Goal: Information Seeking & Learning: Stay updated

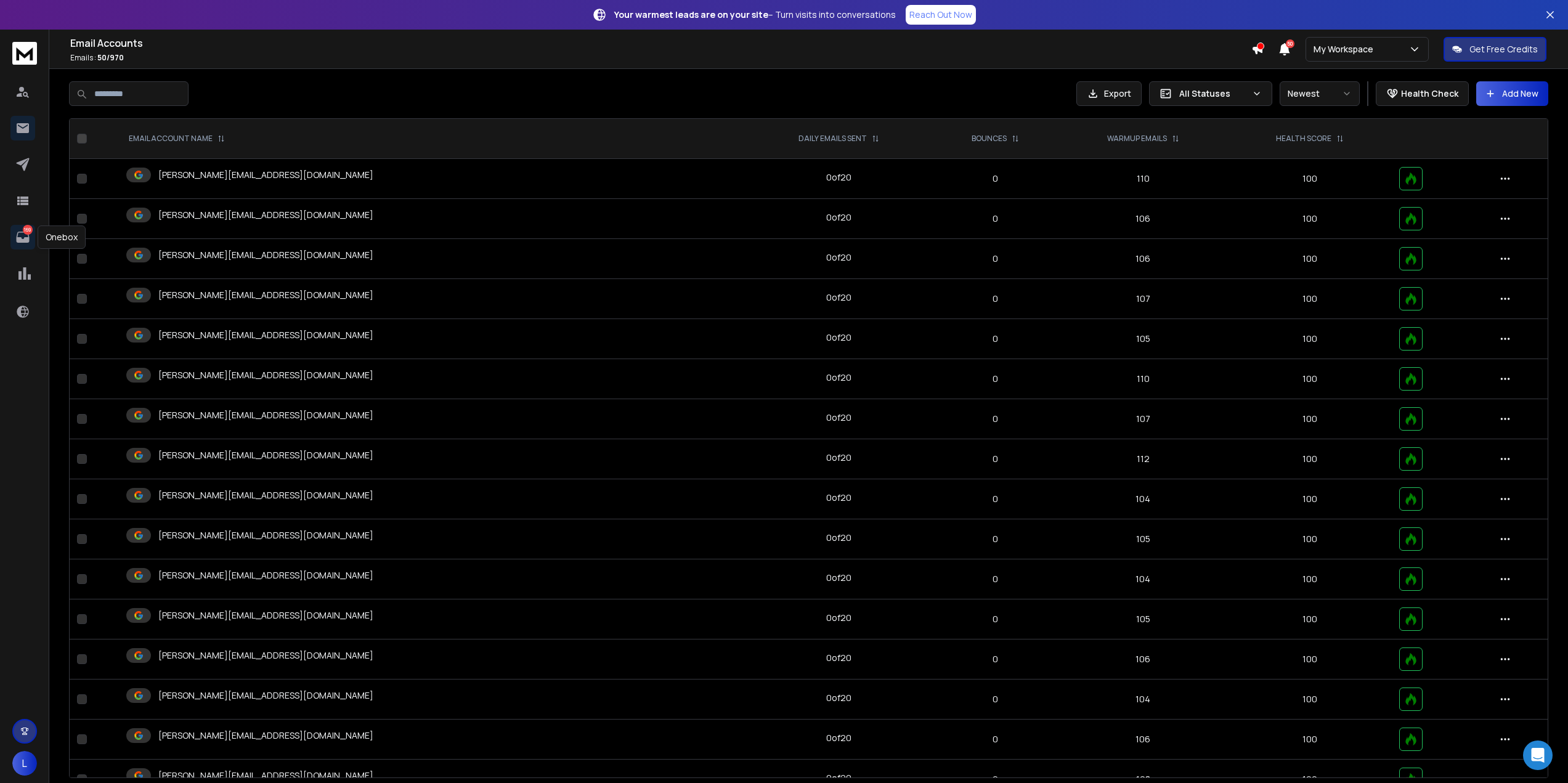
click at [19, 243] on icon at bounding box center [23, 237] width 15 height 15
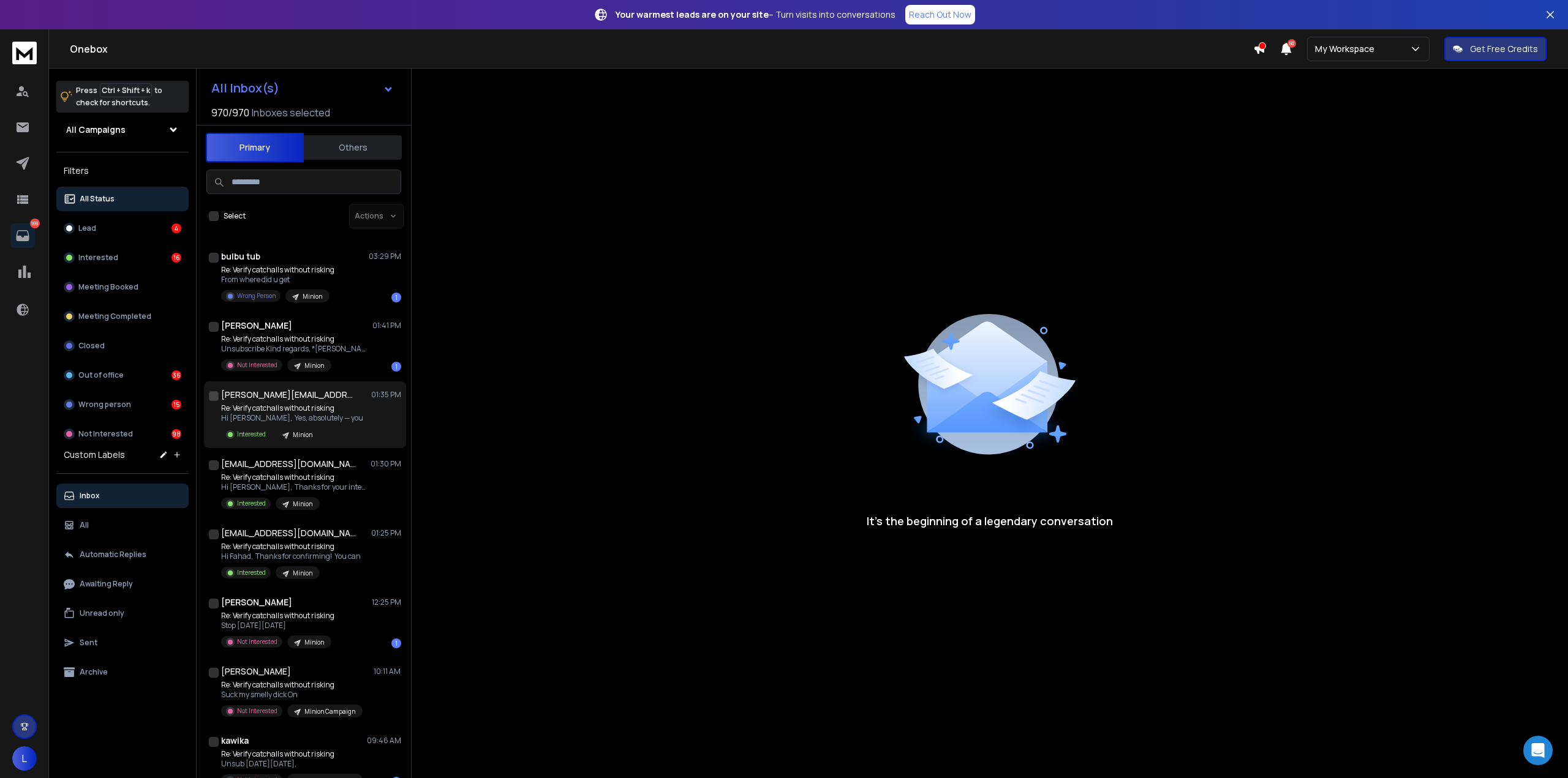
click at [337, 402] on div "[PERSON_NAME][EMAIL_ADDRESS][PERSON_NAME][DOMAIN_NAME] 01:35 PM Re: Verify catc…" at bounding box center [311, 415] width 180 height 52
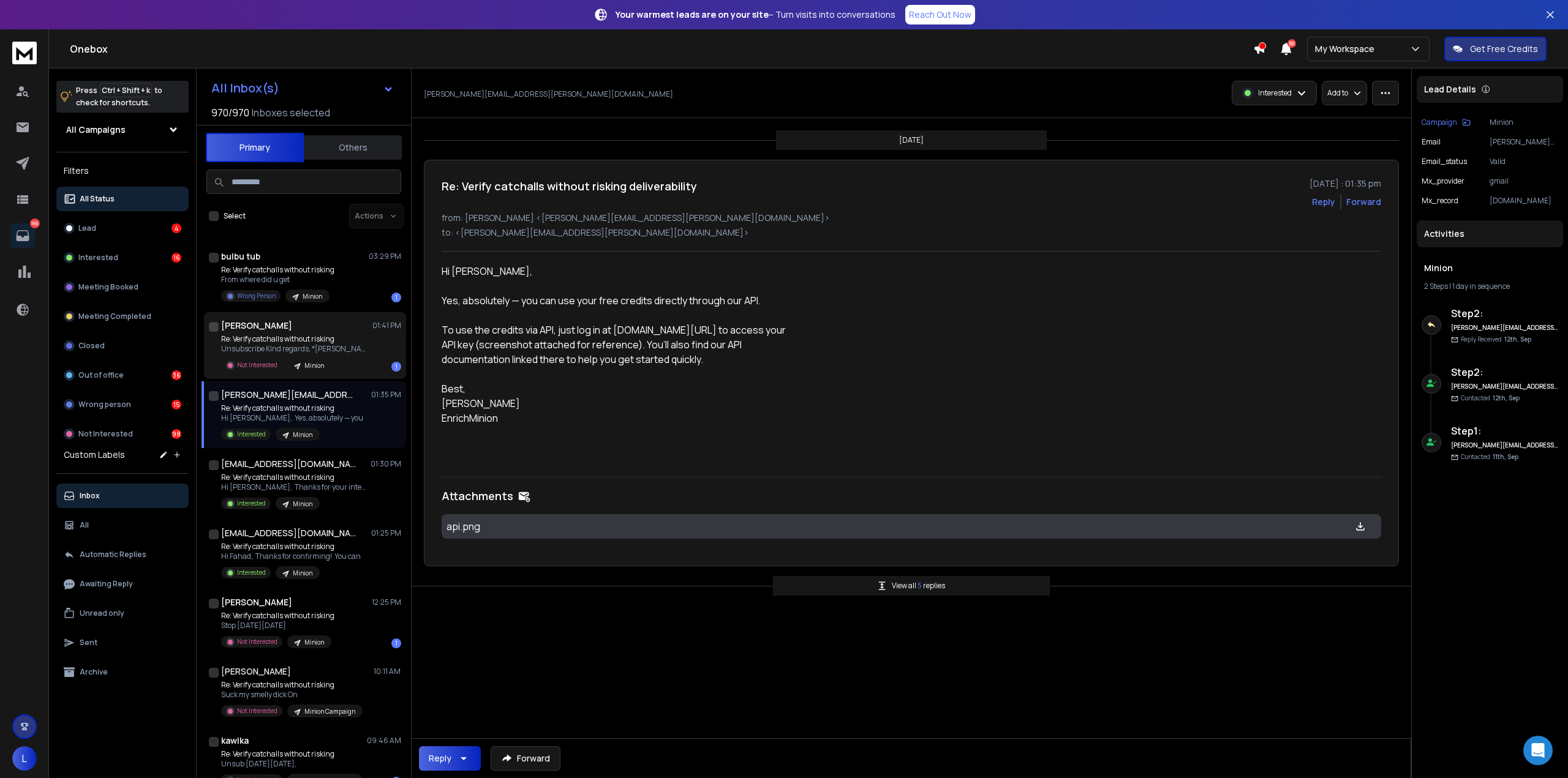
click at [318, 335] on p "Re: Verify catchalls without risking" at bounding box center [295, 339] width 147 height 10
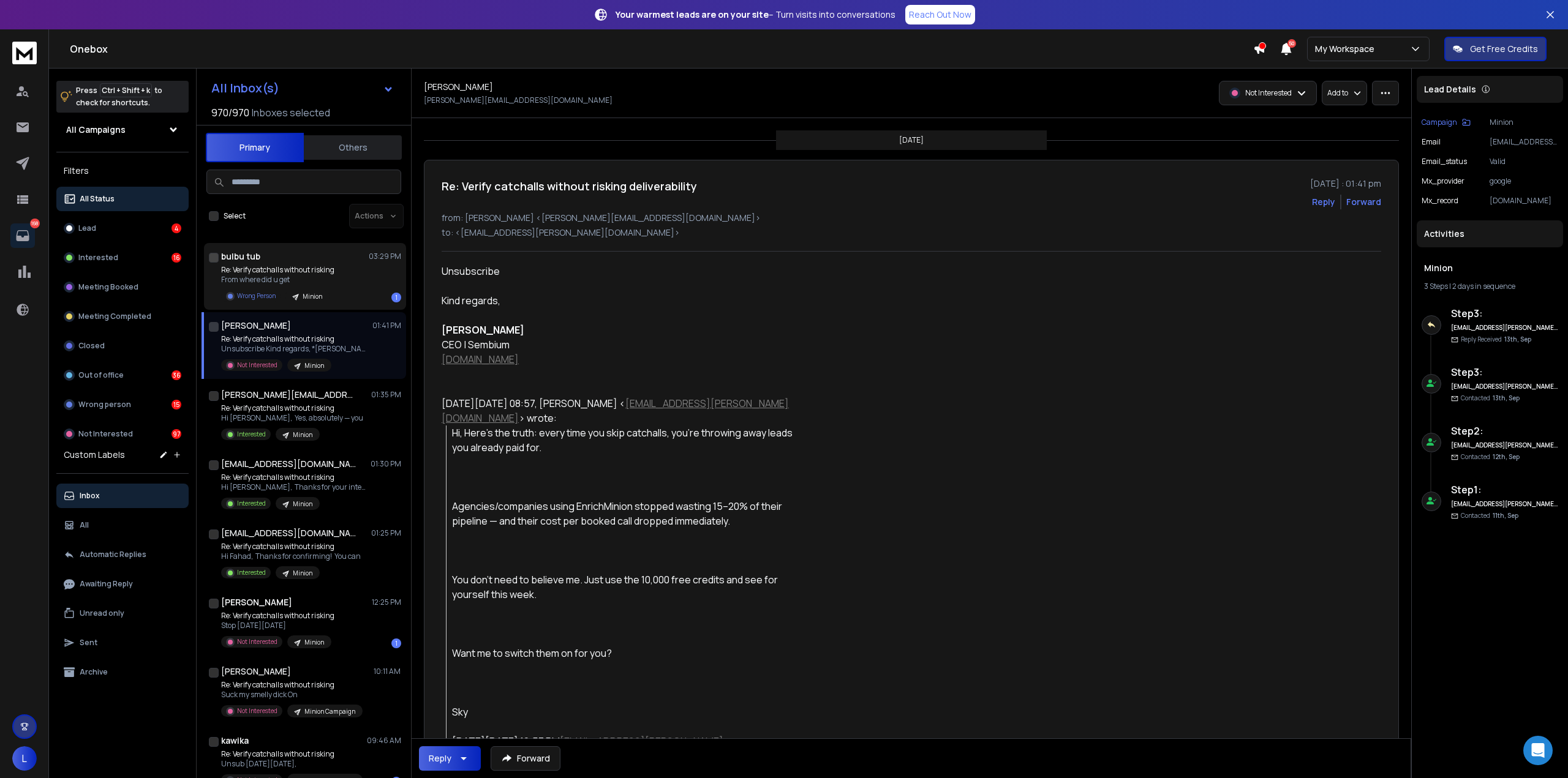
click at [322, 302] on div "Minion" at bounding box center [307, 296] width 44 height 13
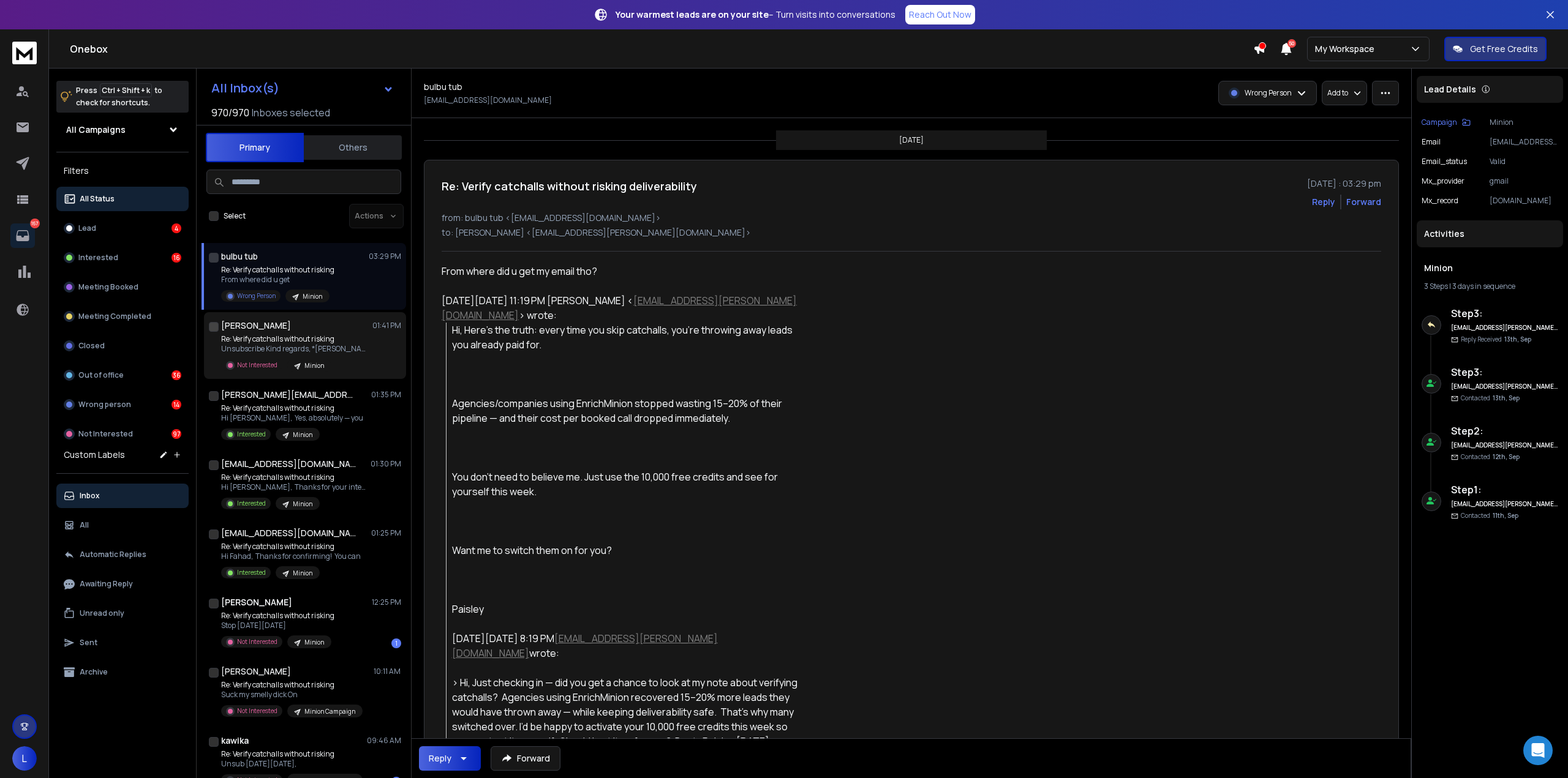
click at [330, 347] on p "Unsubscribe Kind regards, *[PERSON_NAME] de" at bounding box center [295, 349] width 147 height 10
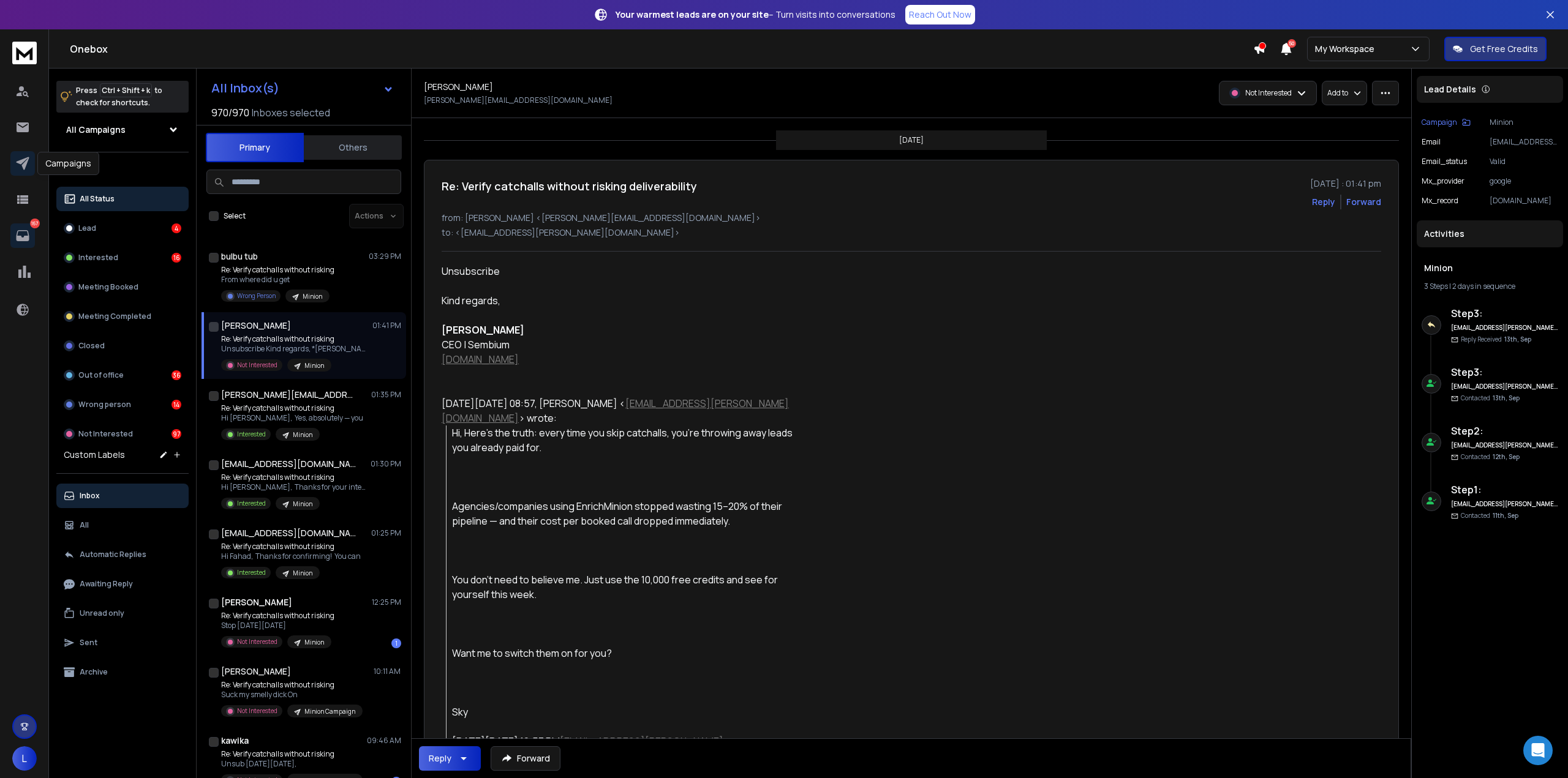
click at [18, 168] on icon at bounding box center [23, 164] width 15 height 15
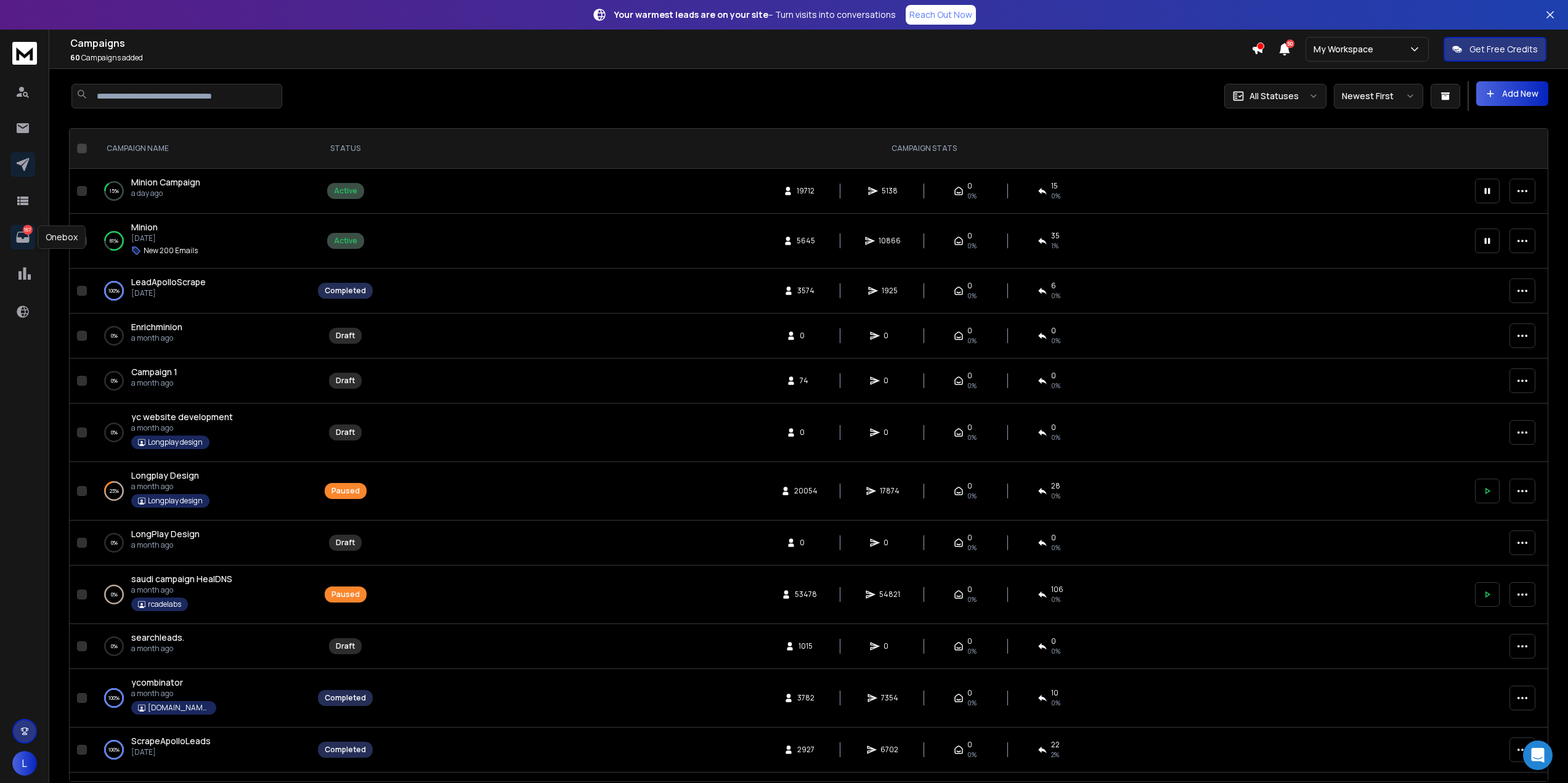
click at [29, 235] on p "167" at bounding box center [28, 230] width 10 height 10
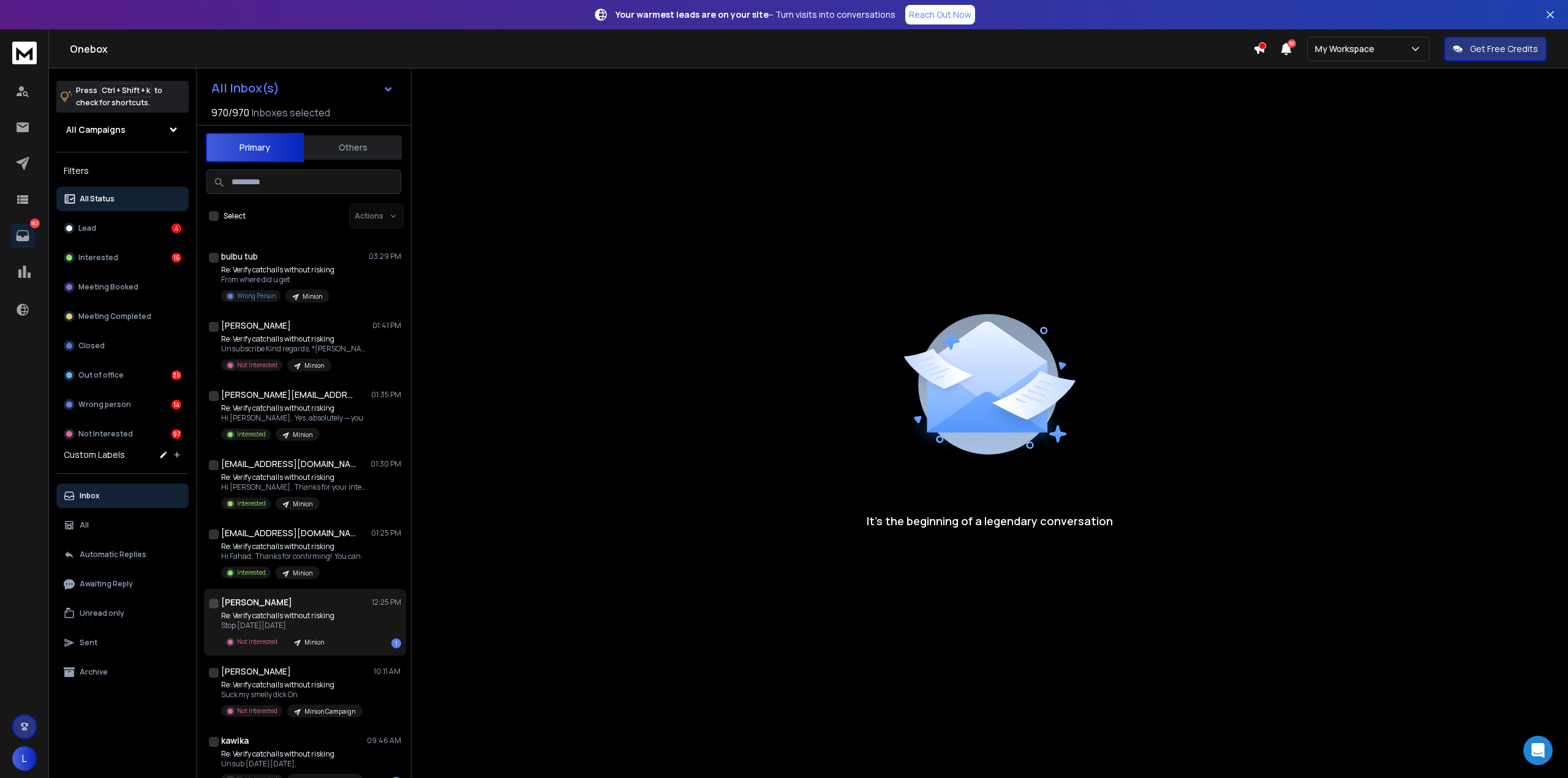
click at [309, 610] on div "[PERSON_NAME] 12:25 PM Re: Verify catchalls without risking Stop [DATE][DATE] N…" at bounding box center [311, 623] width 180 height 52
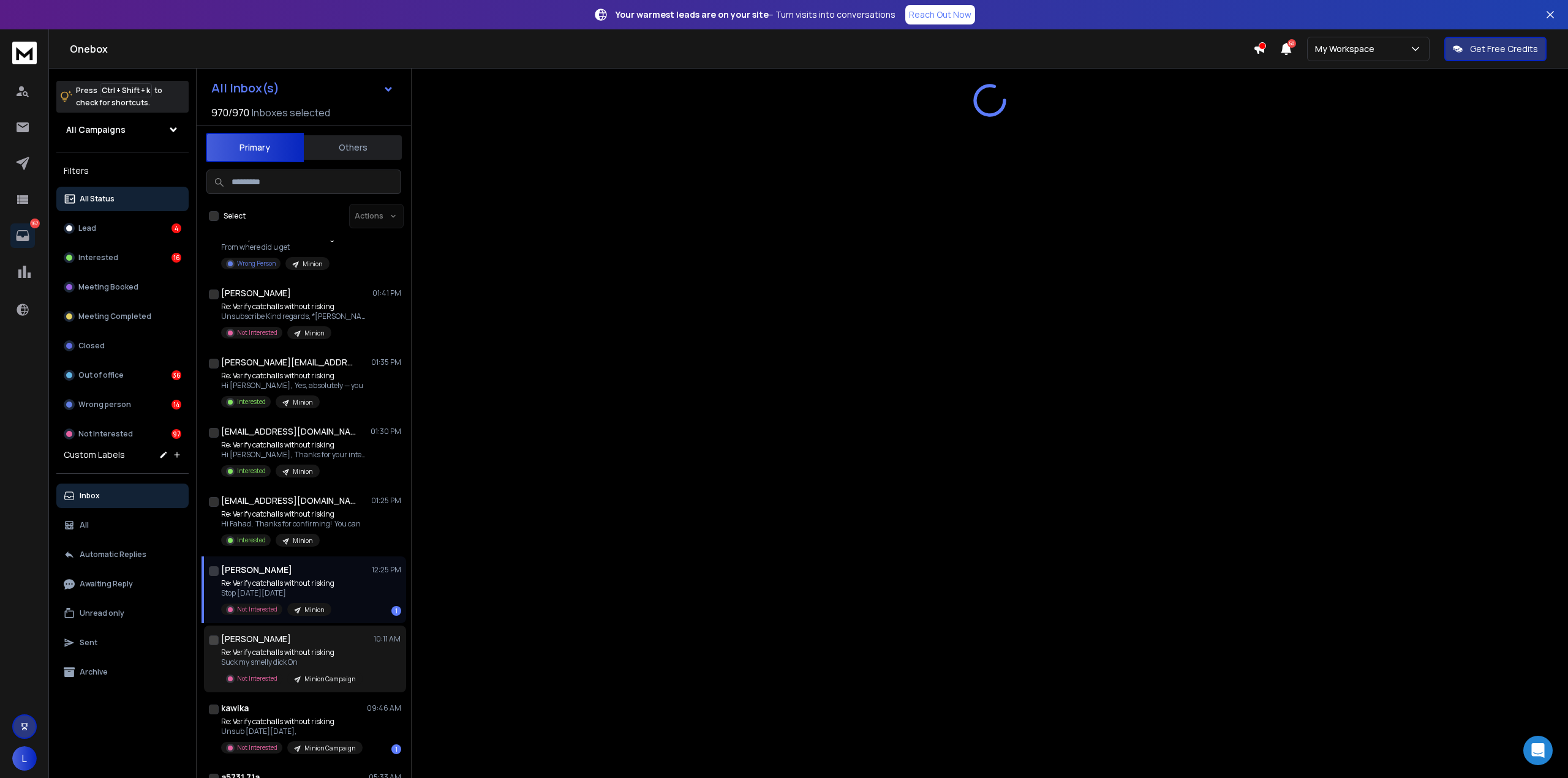
scroll to position [122, 0]
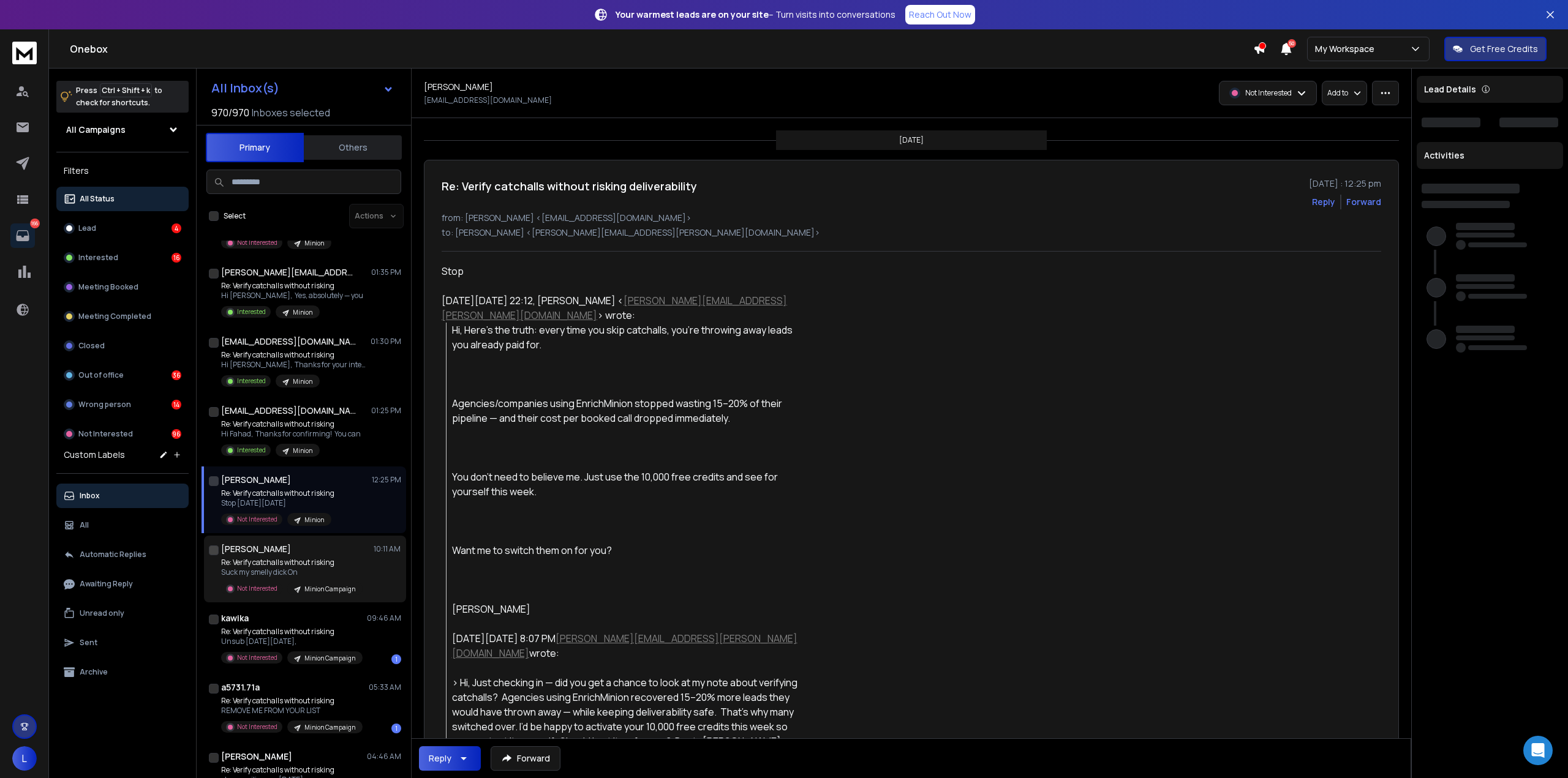
click at [290, 541] on div "[PERSON_NAME] 10:11 AM Re: Verify catchalls without risking Suck my smelly dick…" at bounding box center [305, 569] width 202 height 66
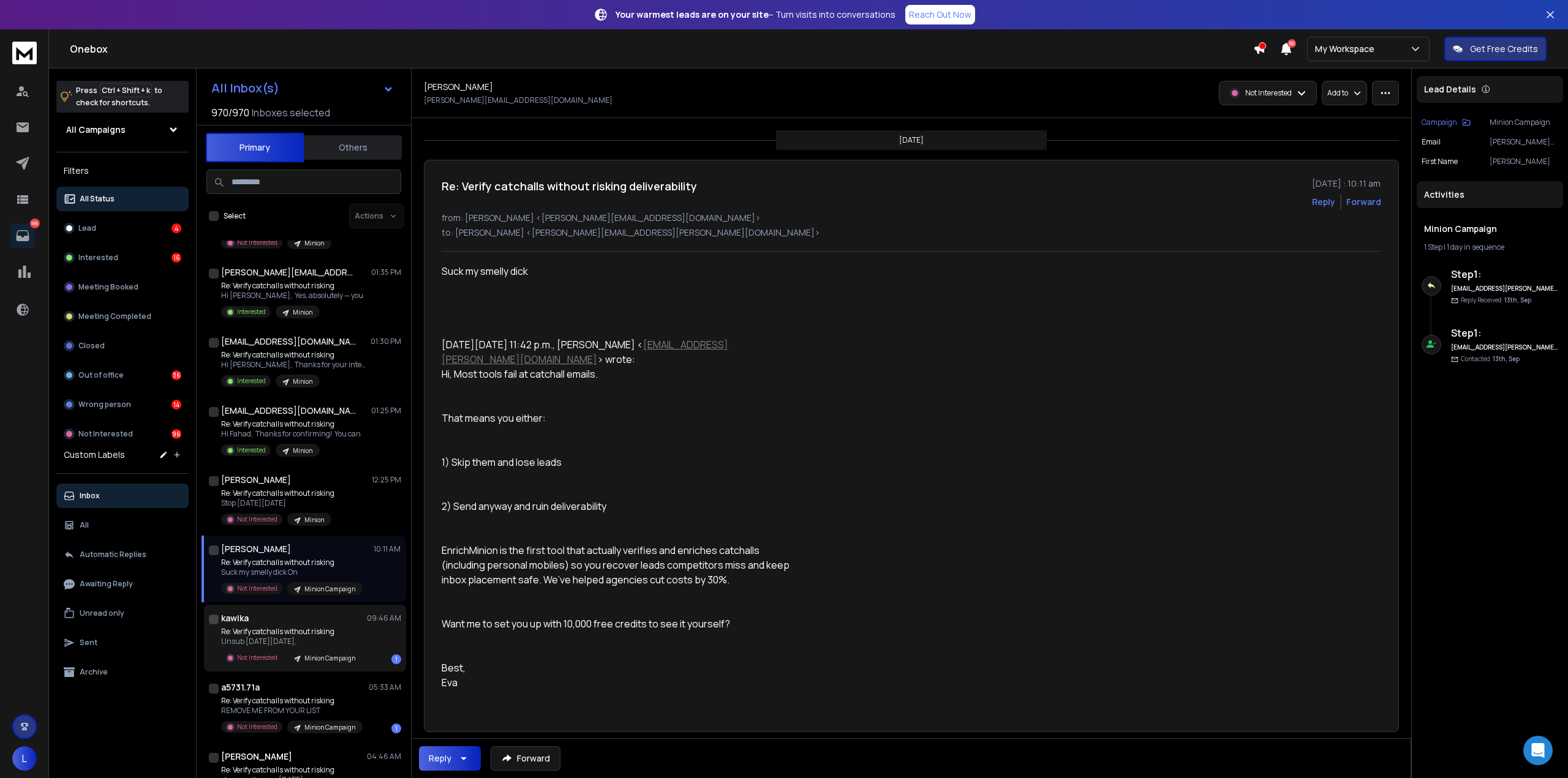
click at [319, 627] on p "Re: Verify catchalls without risking" at bounding box center [292, 631] width 142 height 10
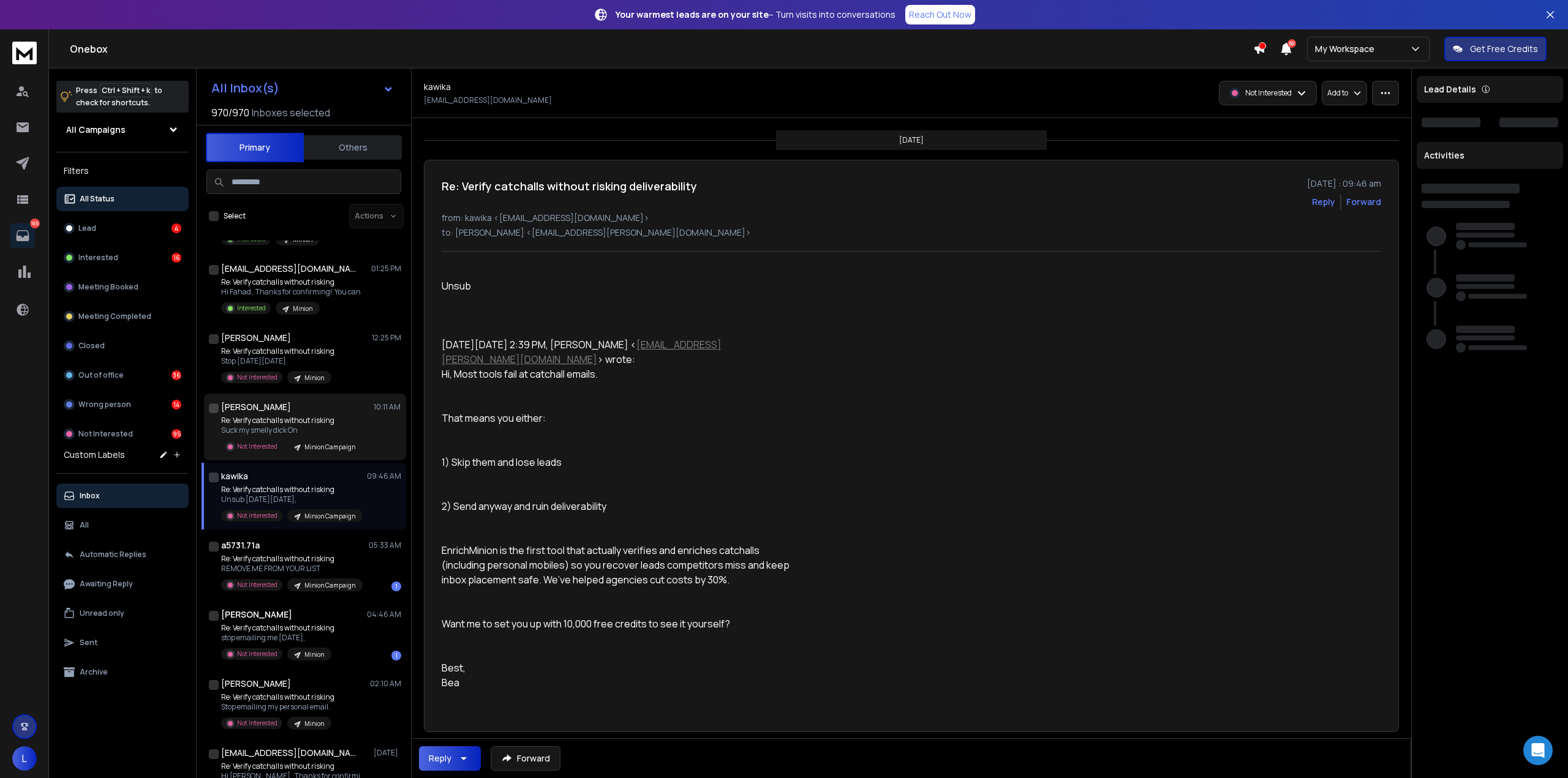
scroll to position [306, 0]
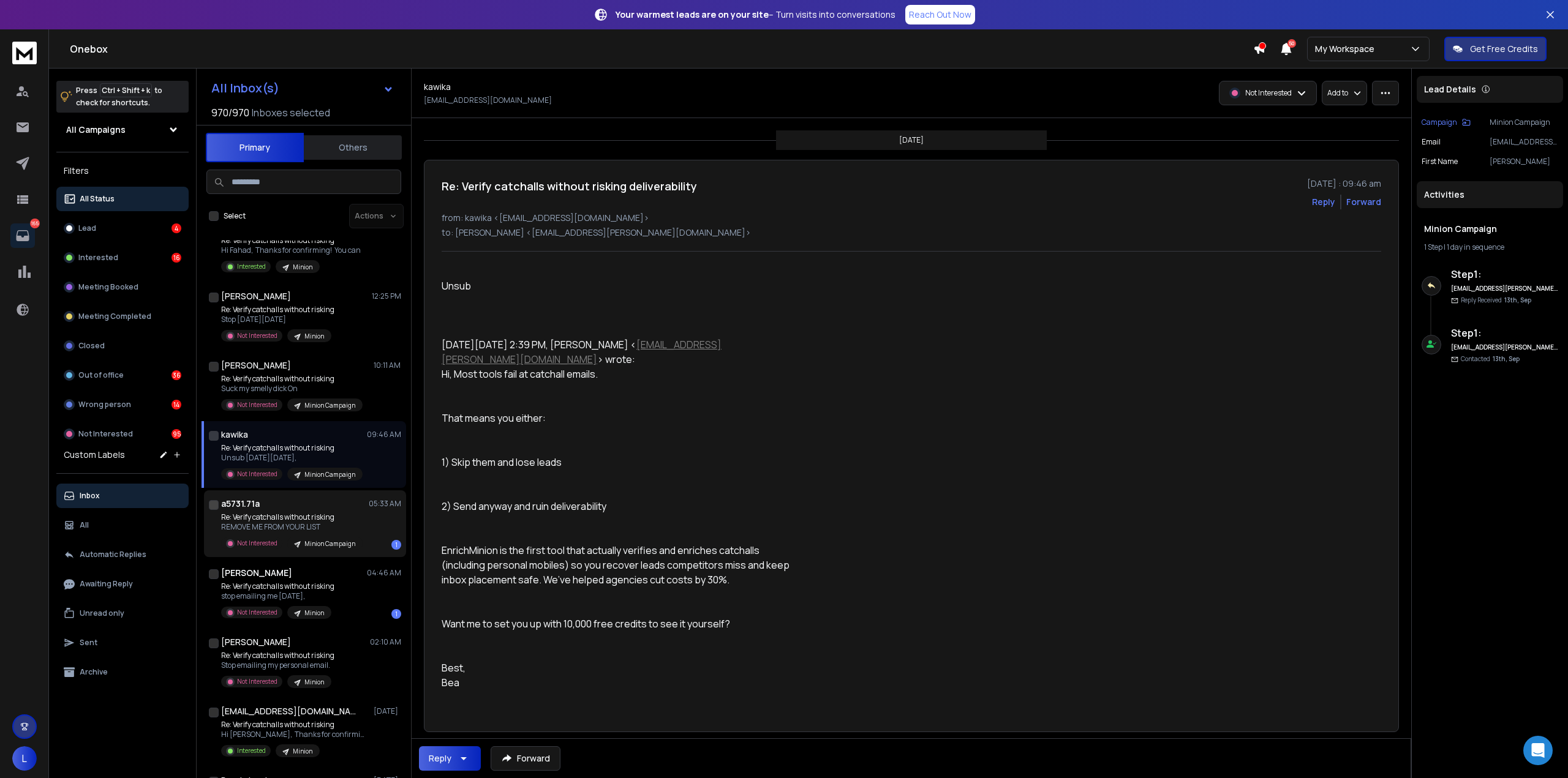
click at [320, 546] on p "Minion Campaign" at bounding box center [330, 543] width 51 height 9
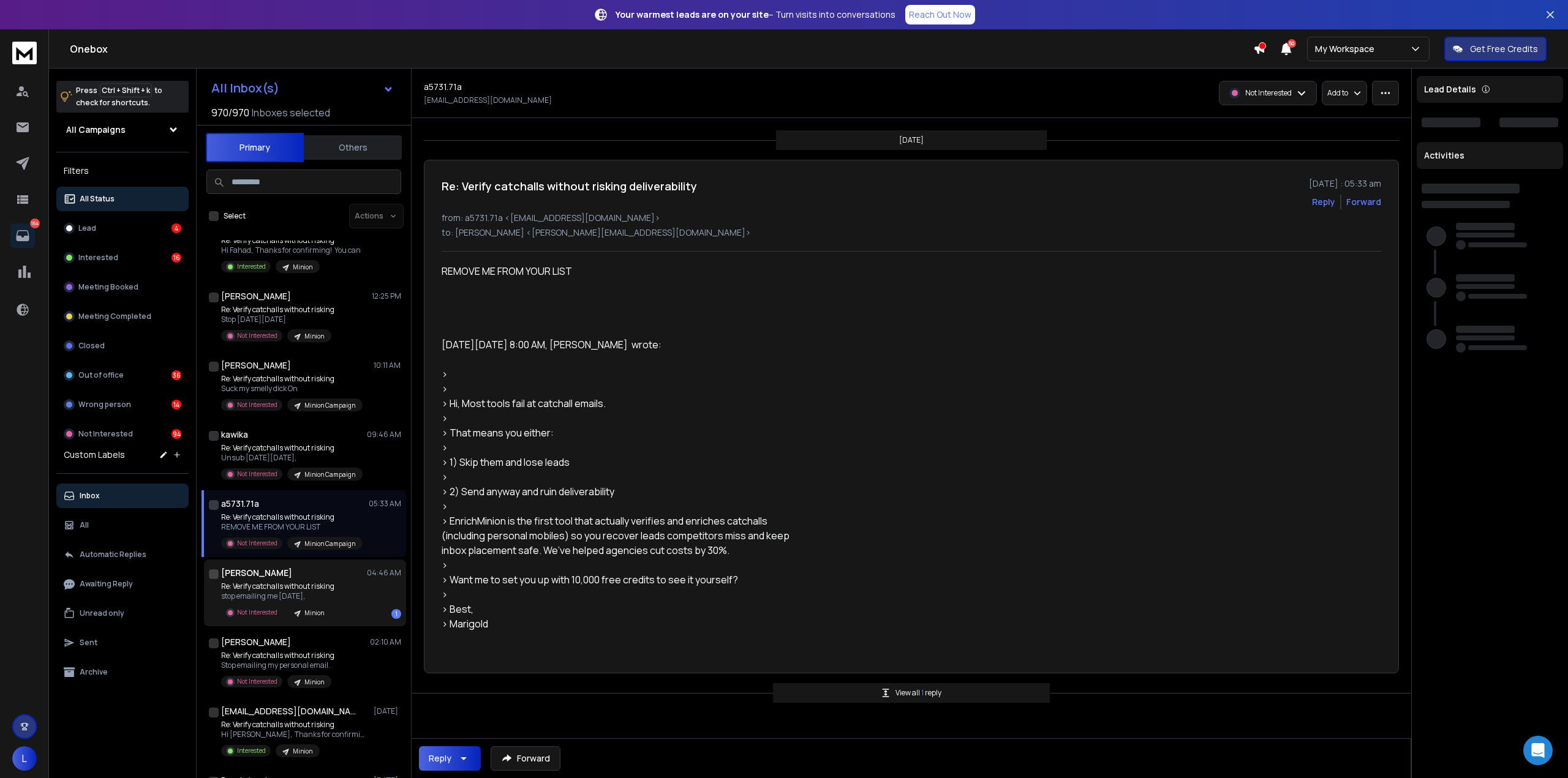
click at [321, 576] on div "[PERSON_NAME] 04:46 AM" at bounding box center [311, 572] width 180 height 12
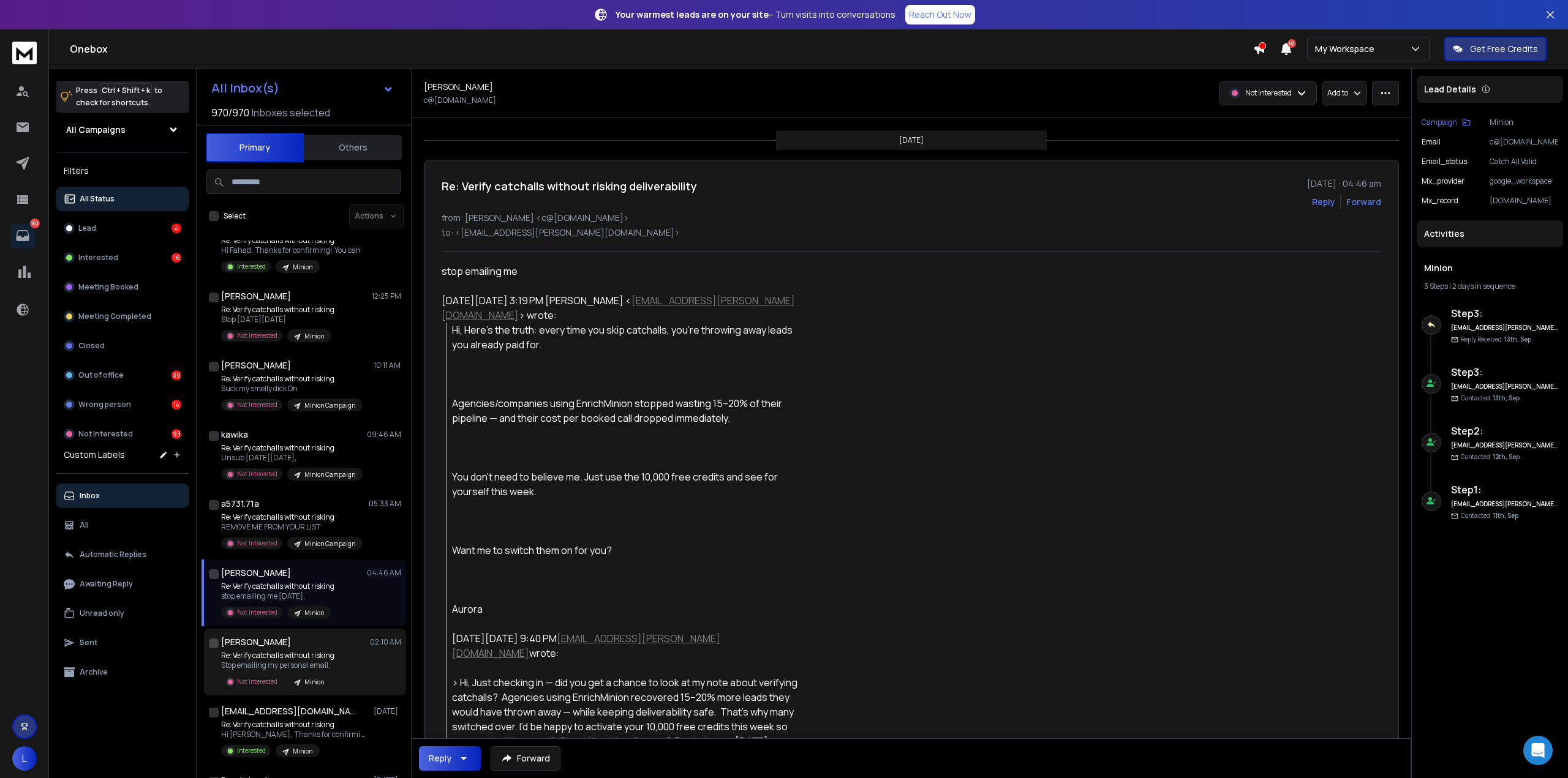
click at [324, 634] on div "[PERSON_NAME] 02:10 AM Re: Verify catchalls without risking Stop emailing my pe…" at bounding box center [305, 662] width 202 height 66
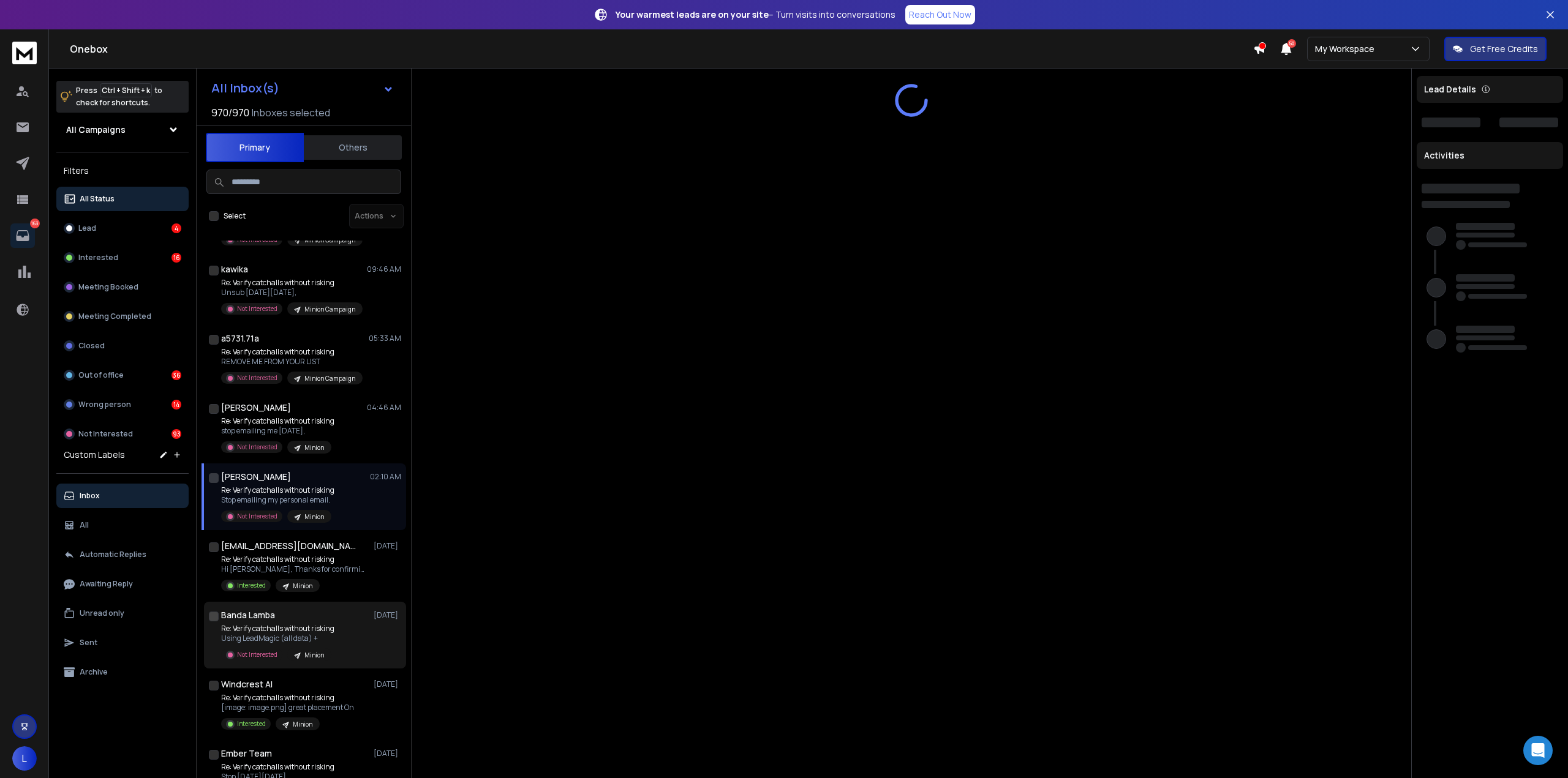
scroll to position [490, 0]
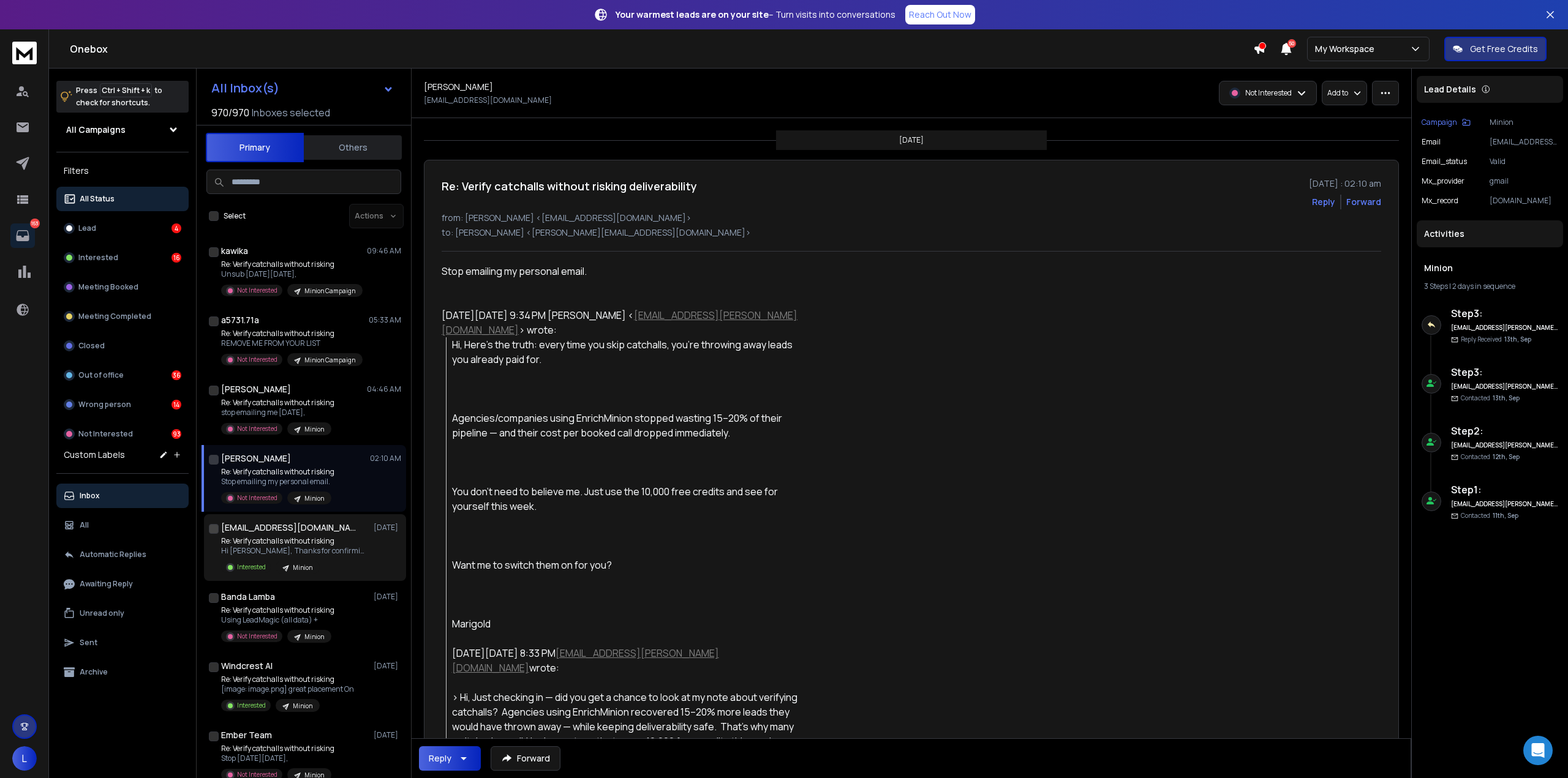
click at [313, 548] on p "Hi [PERSON_NAME], Thanks for confirming! You can" at bounding box center [295, 551] width 147 height 10
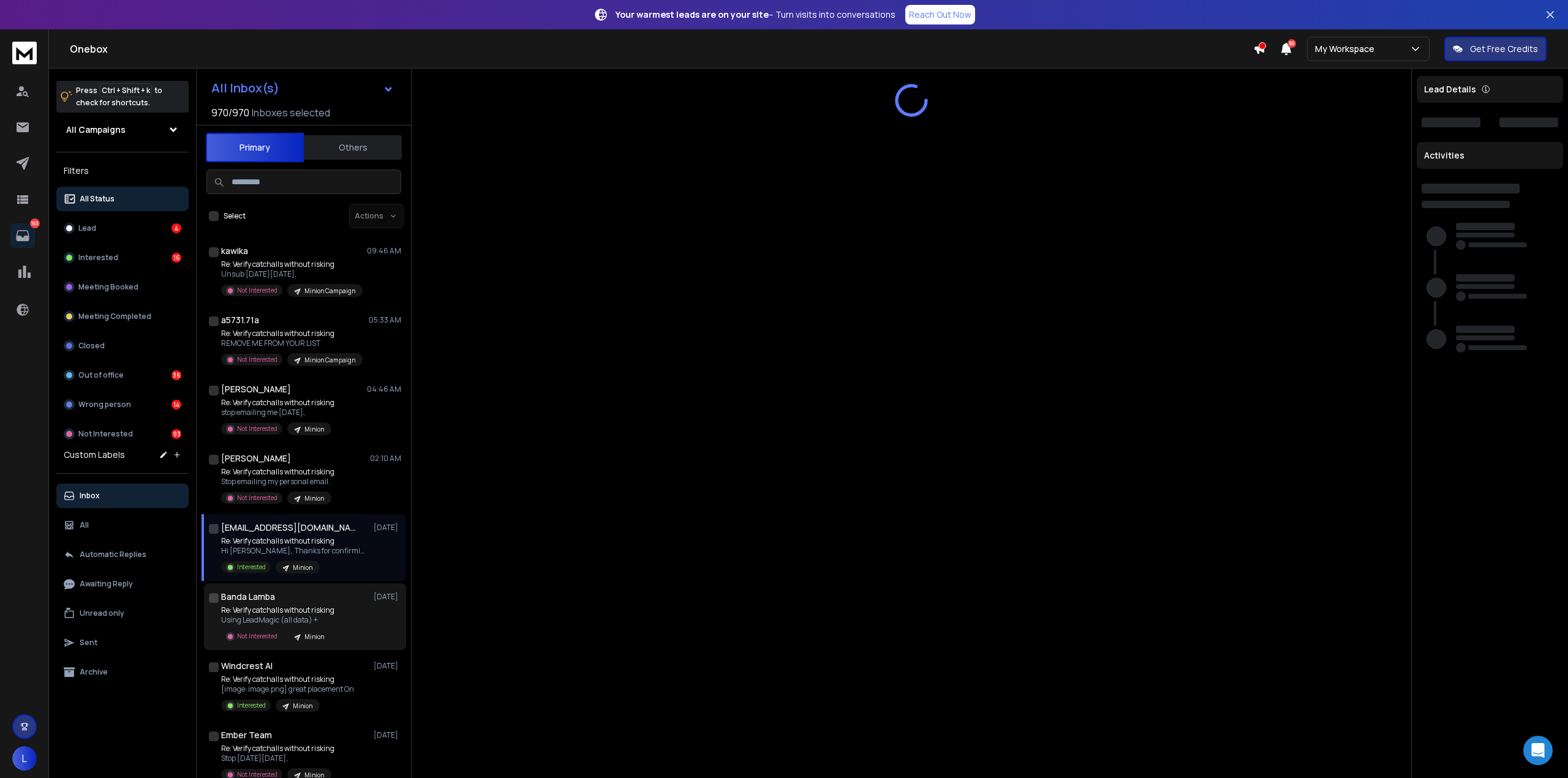
click at [329, 620] on p "Using LeadMagic (all data) +" at bounding box center [278, 620] width 113 height 10
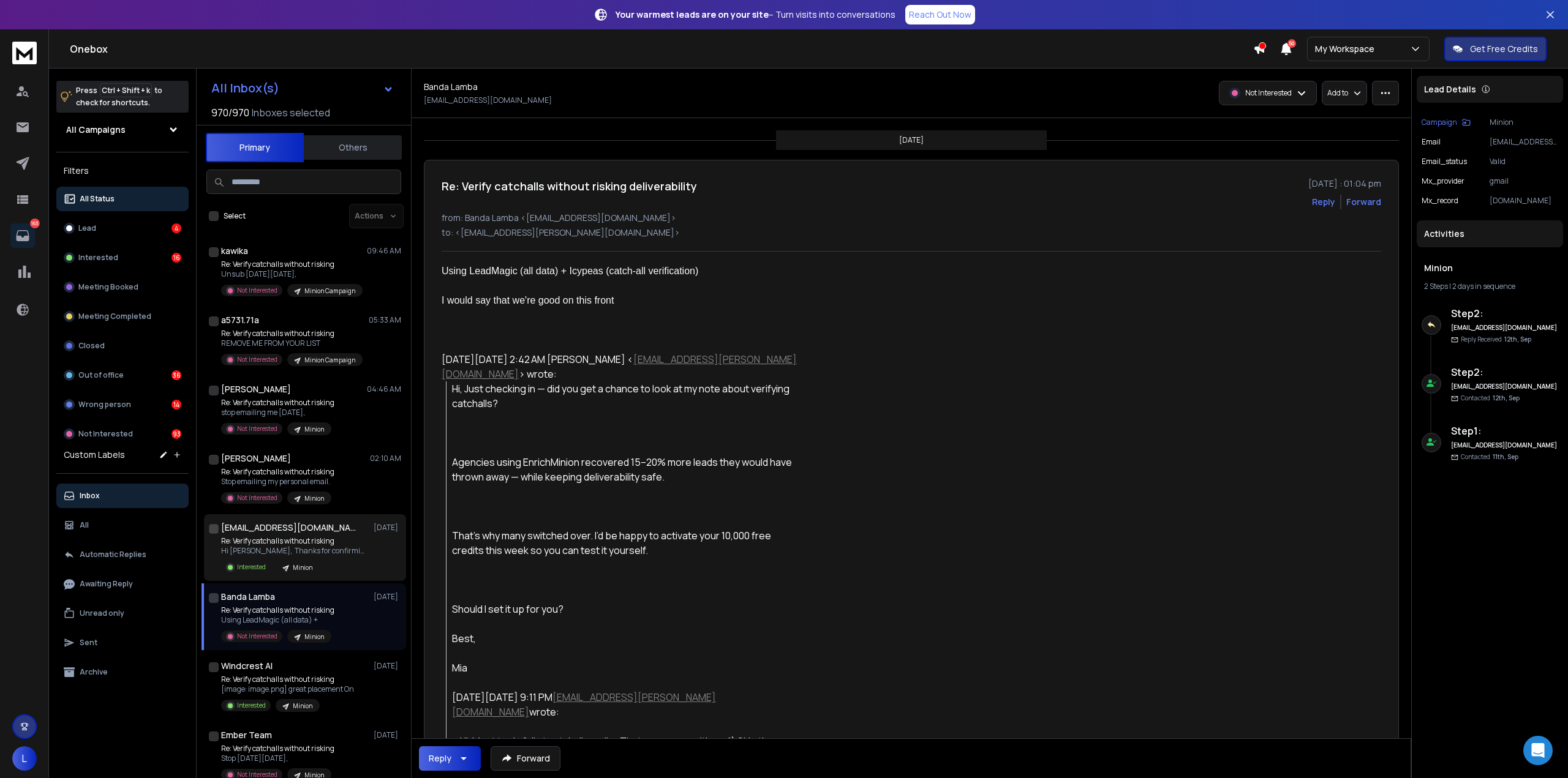
click at [333, 526] on h1 "[EMAIL_ADDRESS][DOMAIN_NAME]" at bounding box center [288, 527] width 134 height 12
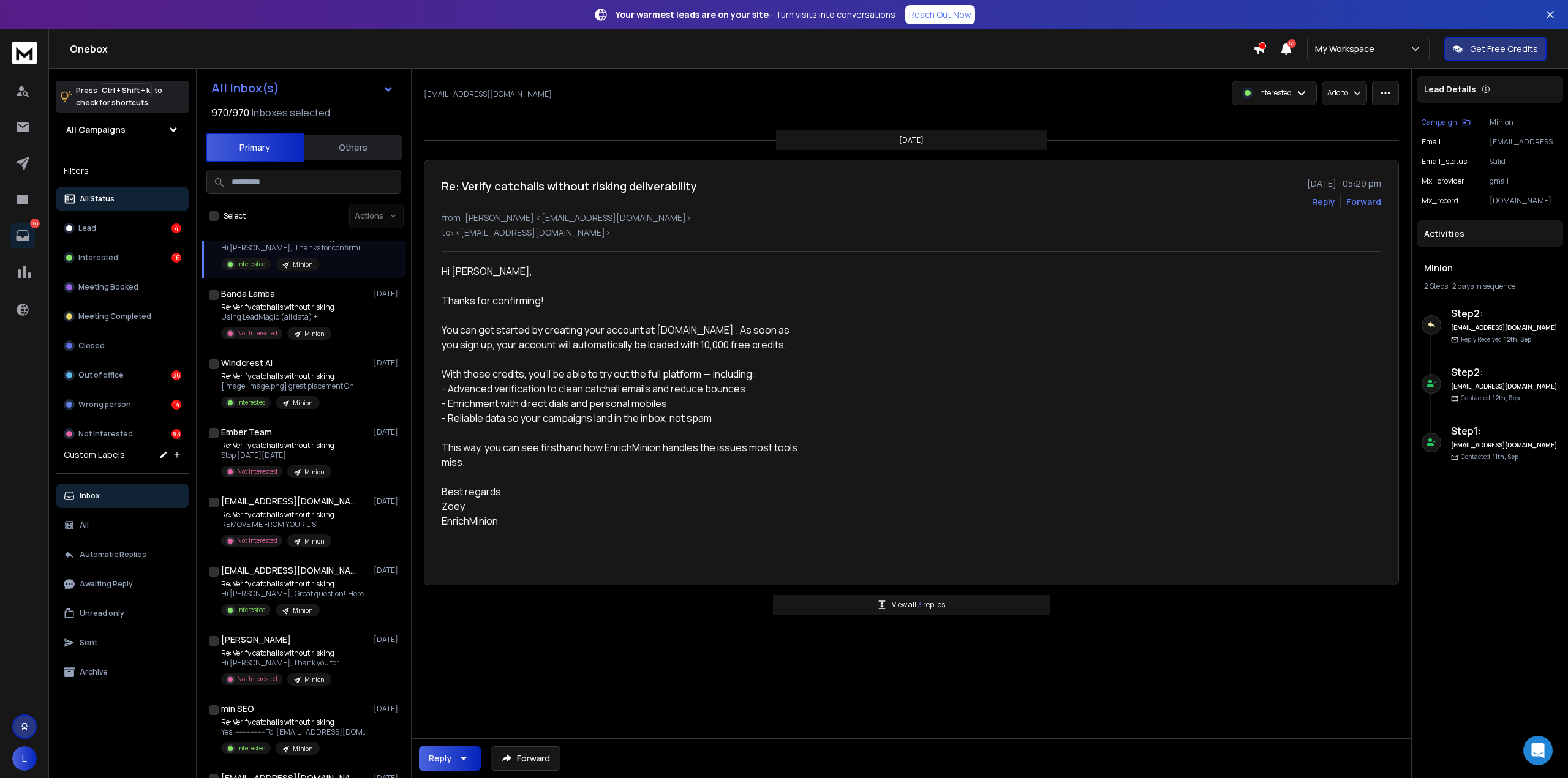
scroll to position [796, 0]
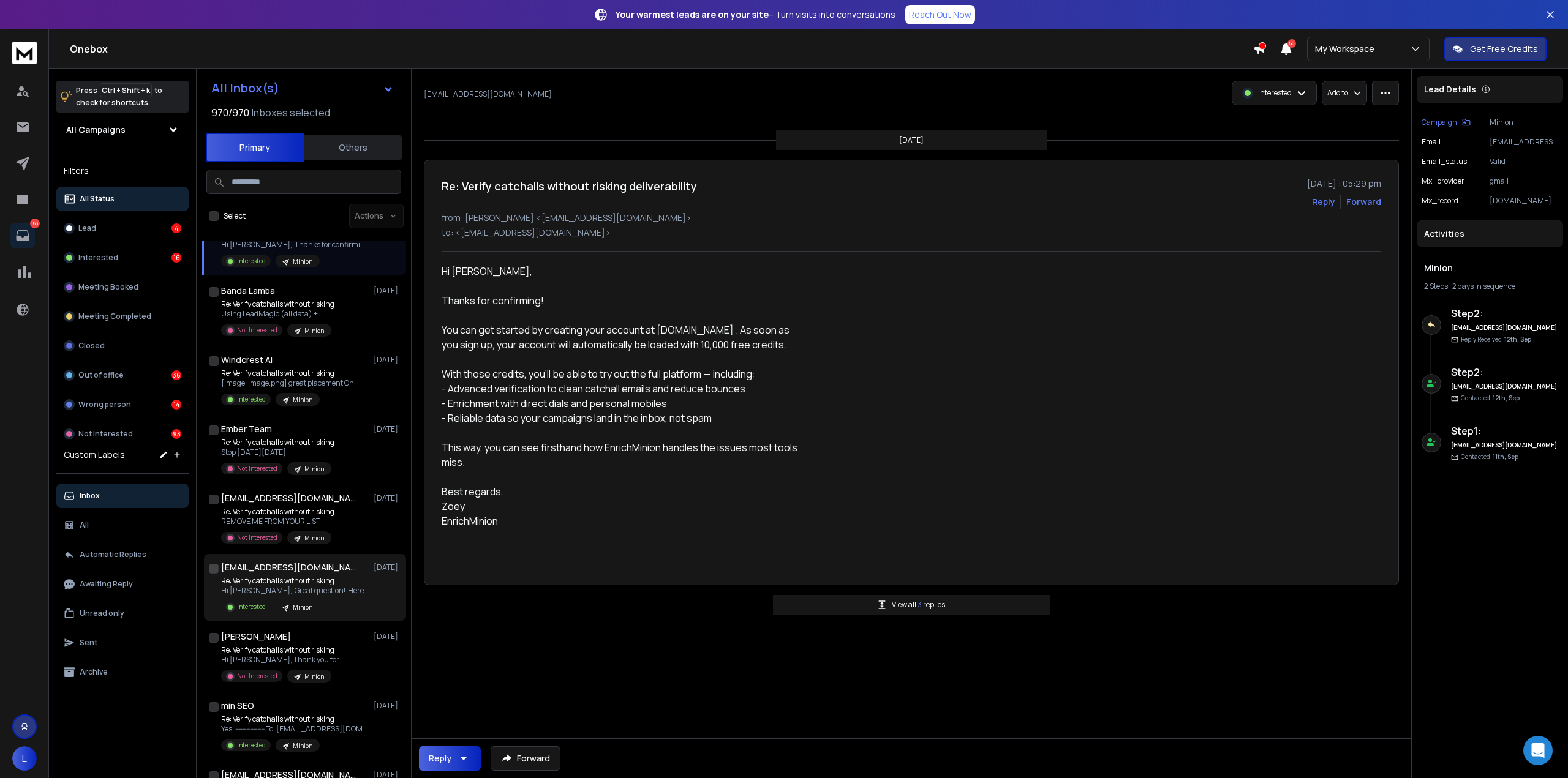
click at [323, 585] on p "Re: Verify catchalls without risking" at bounding box center [295, 581] width 147 height 10
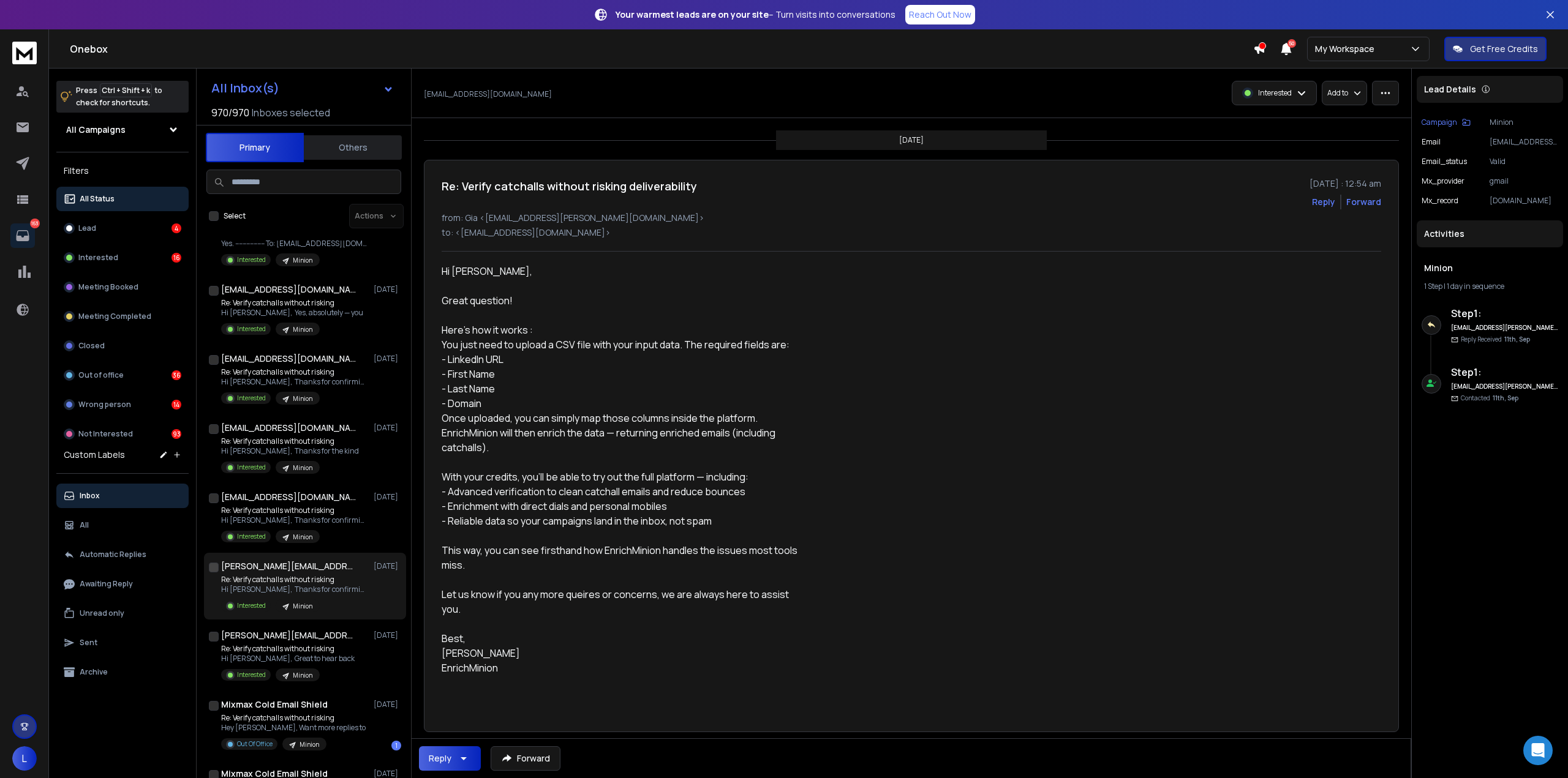
scroll to position [1286, 0]
click at [321, 549] on div "[PERSON_NAME][EMAIL_ADDRESS][DOMAIN_NAME] [DATE] Re: Verify catchalls without r…" at bounding box center [305, 582] width 202 height 66
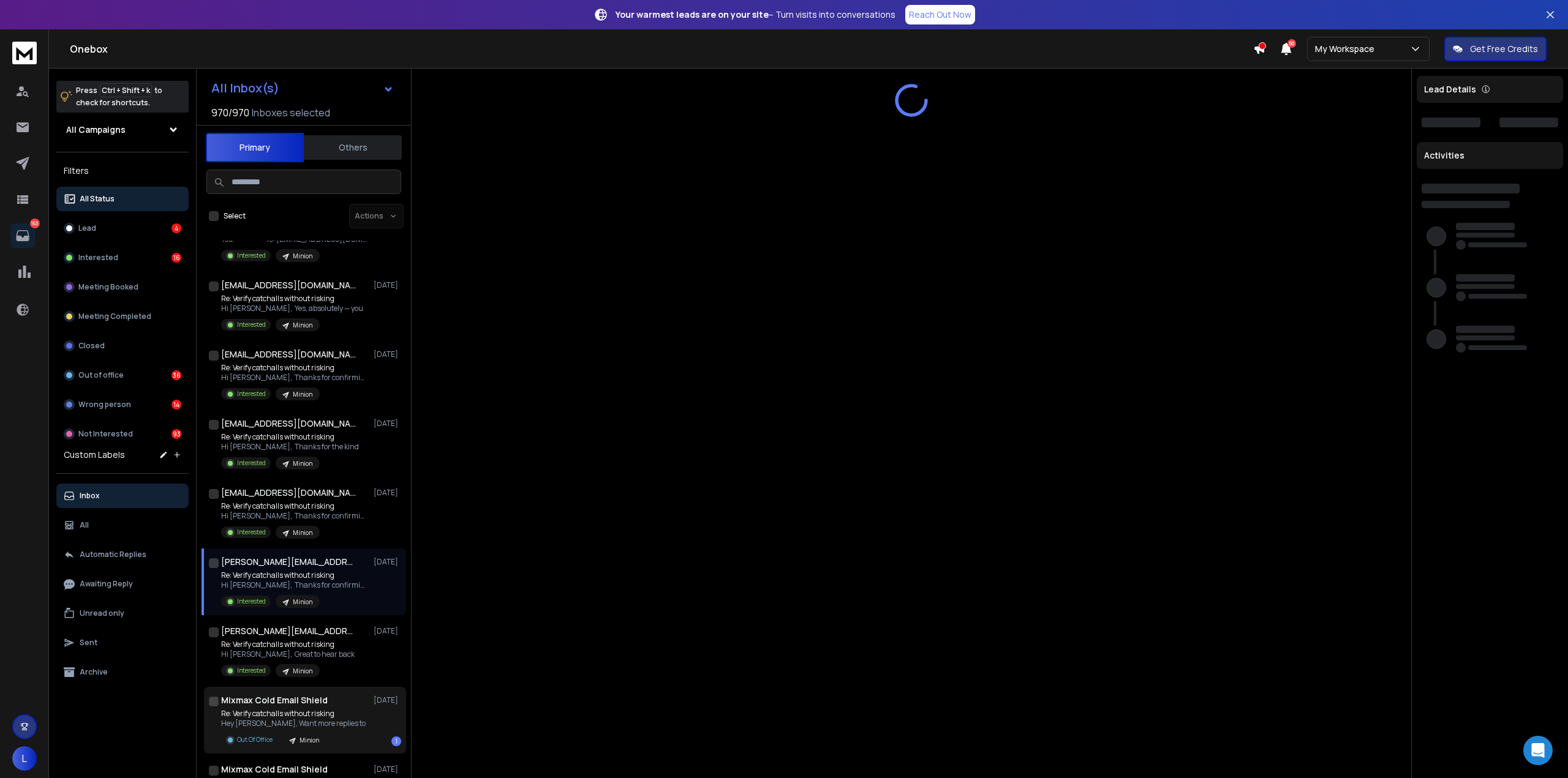
click at [349, 688] on div "Mixmax Cold Email Shield [DATE] Re: Verify catchalls without risking Hey [PERSO…" at bounding box center [305, 721] width 202 height 66
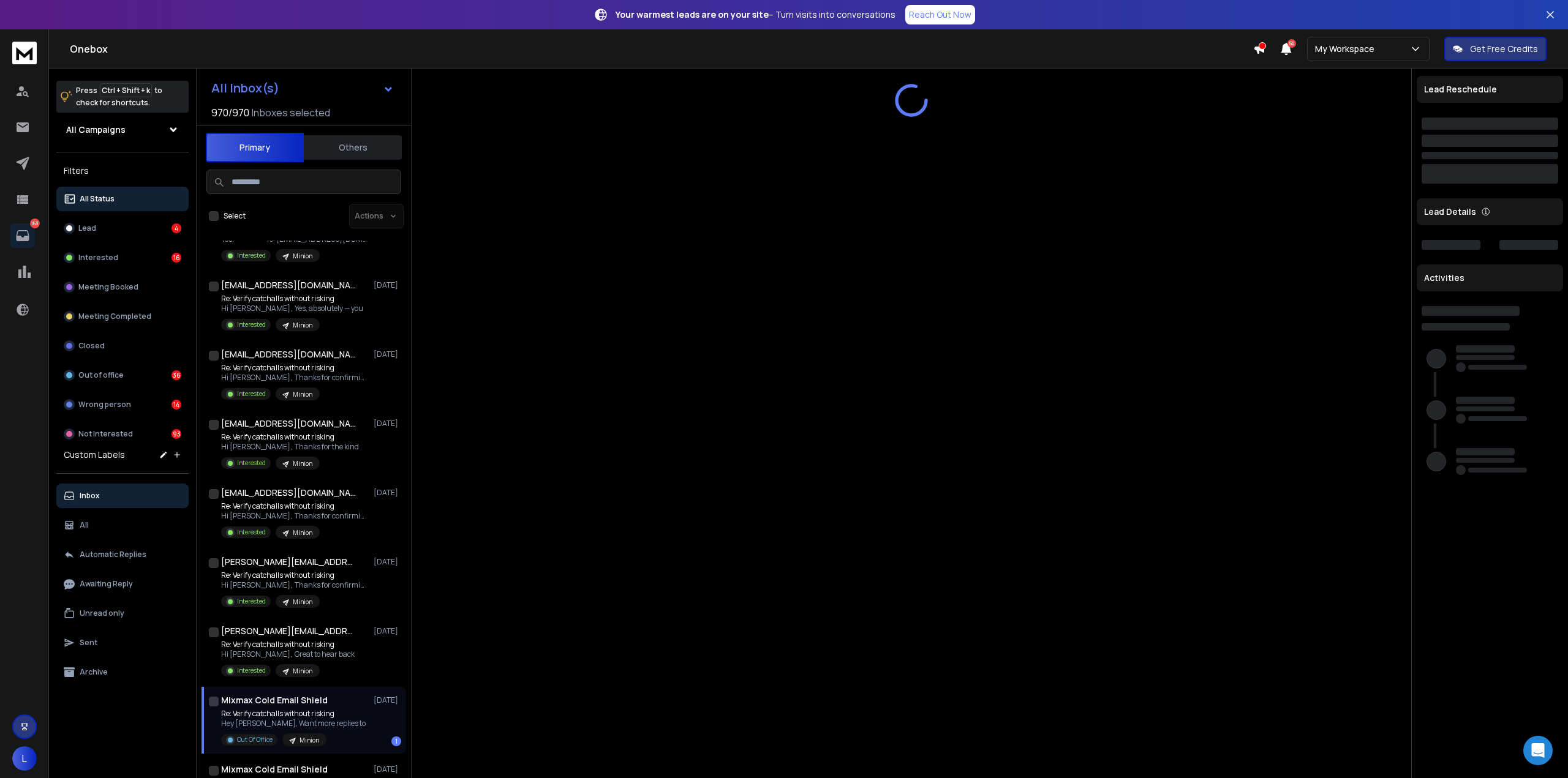
scroll to position [1592, 0]
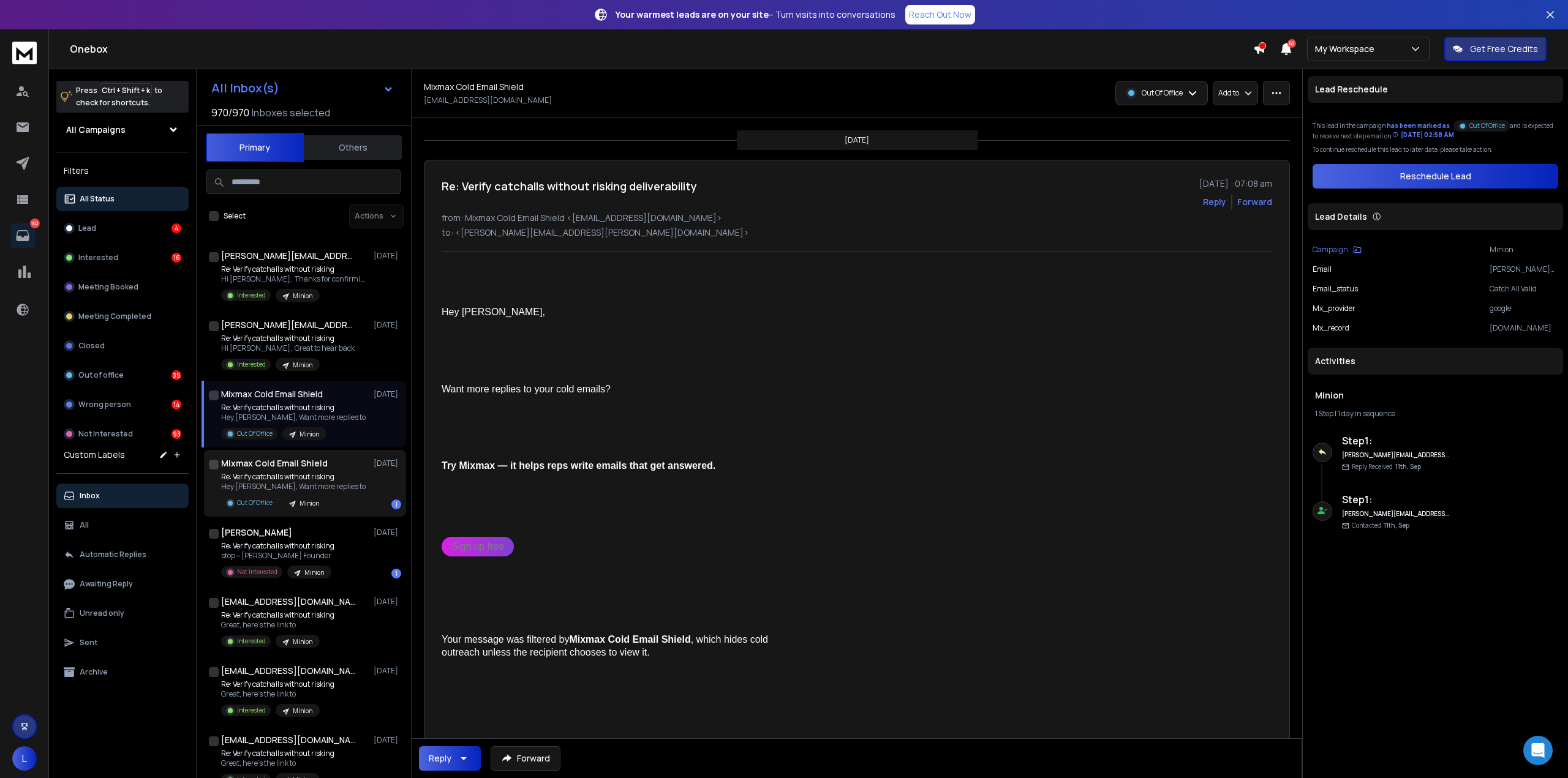
click at [334, 495] on div "Re: Verify catchalls without risking Hey [PERSON_NAME], Want more replies to Ou…" at bounding box center [293, 491] width 144 height 37
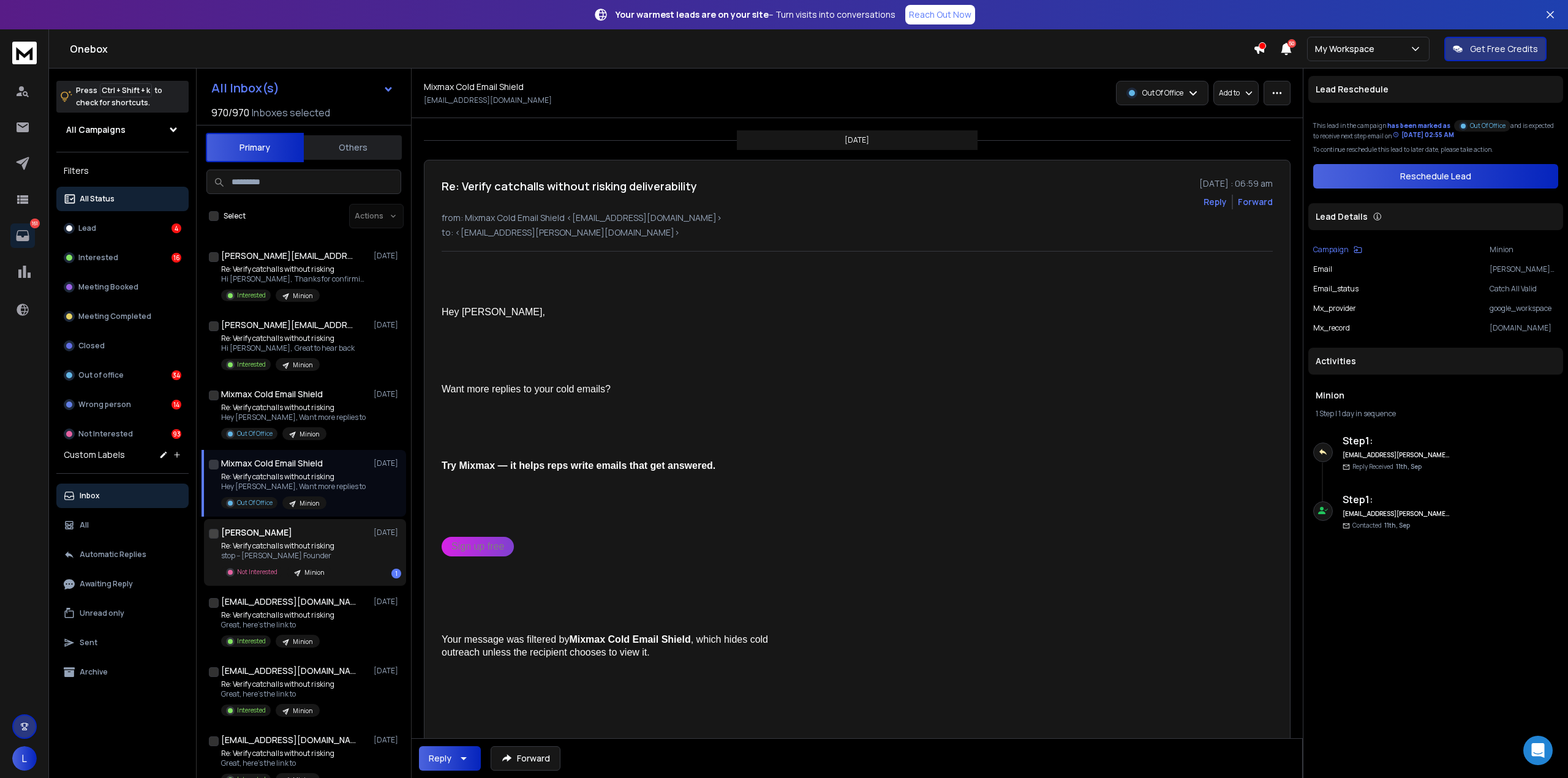
click at [343, 559] on div "Re: Verify catchalls without risking stop -- [PERSON_NAME] Founder Not Interest…" at bounding box center [311, 560] width 180 height 37
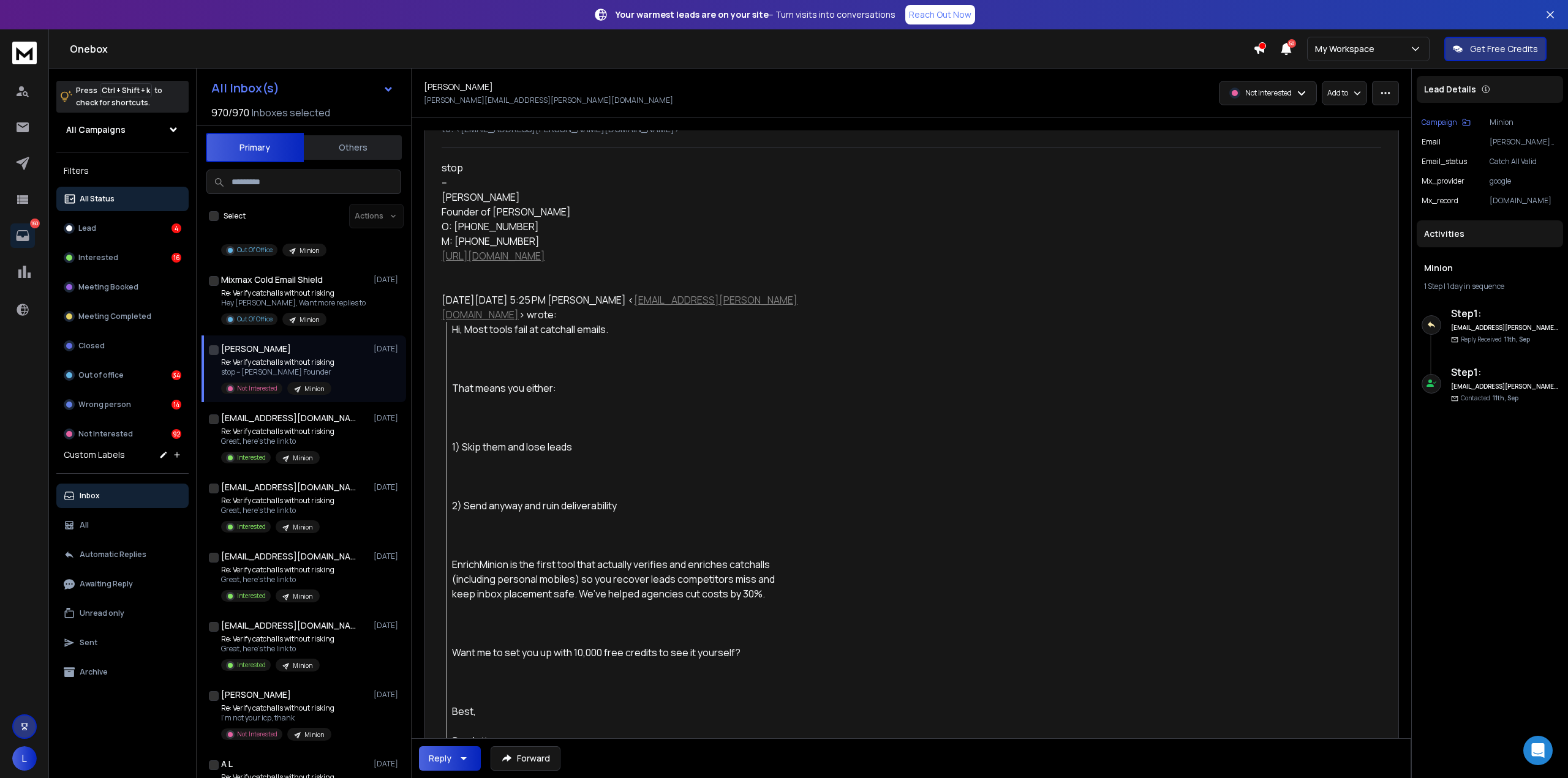
scroll to position [243, 0]
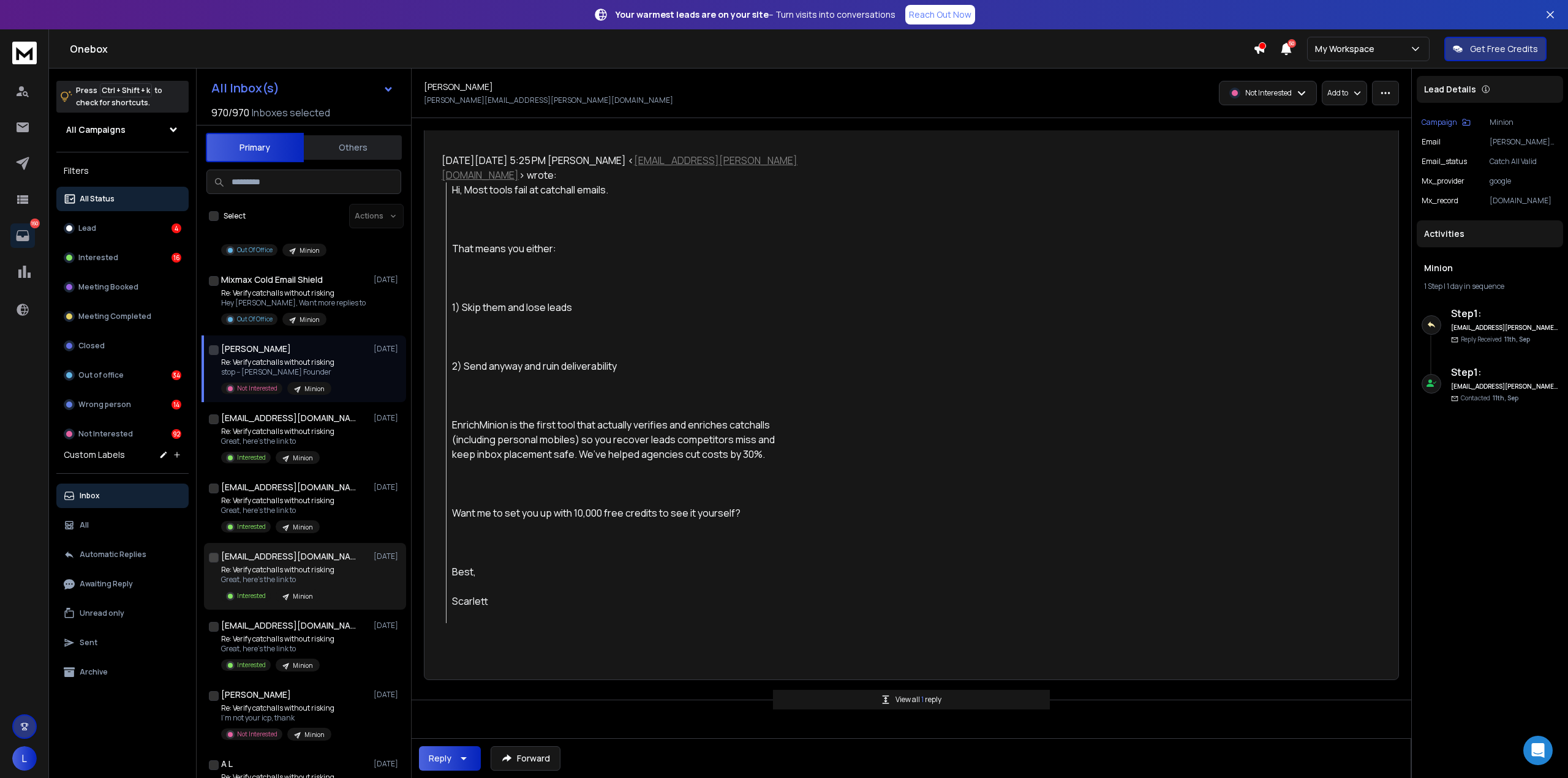
click at [360, 546] on div "[EMAIL_ADDRESS][DOMAIN_NAME] [DATE] Re: Verify catchalls without risking Great,…" at bounding box center [305, 576] width 202 height 66
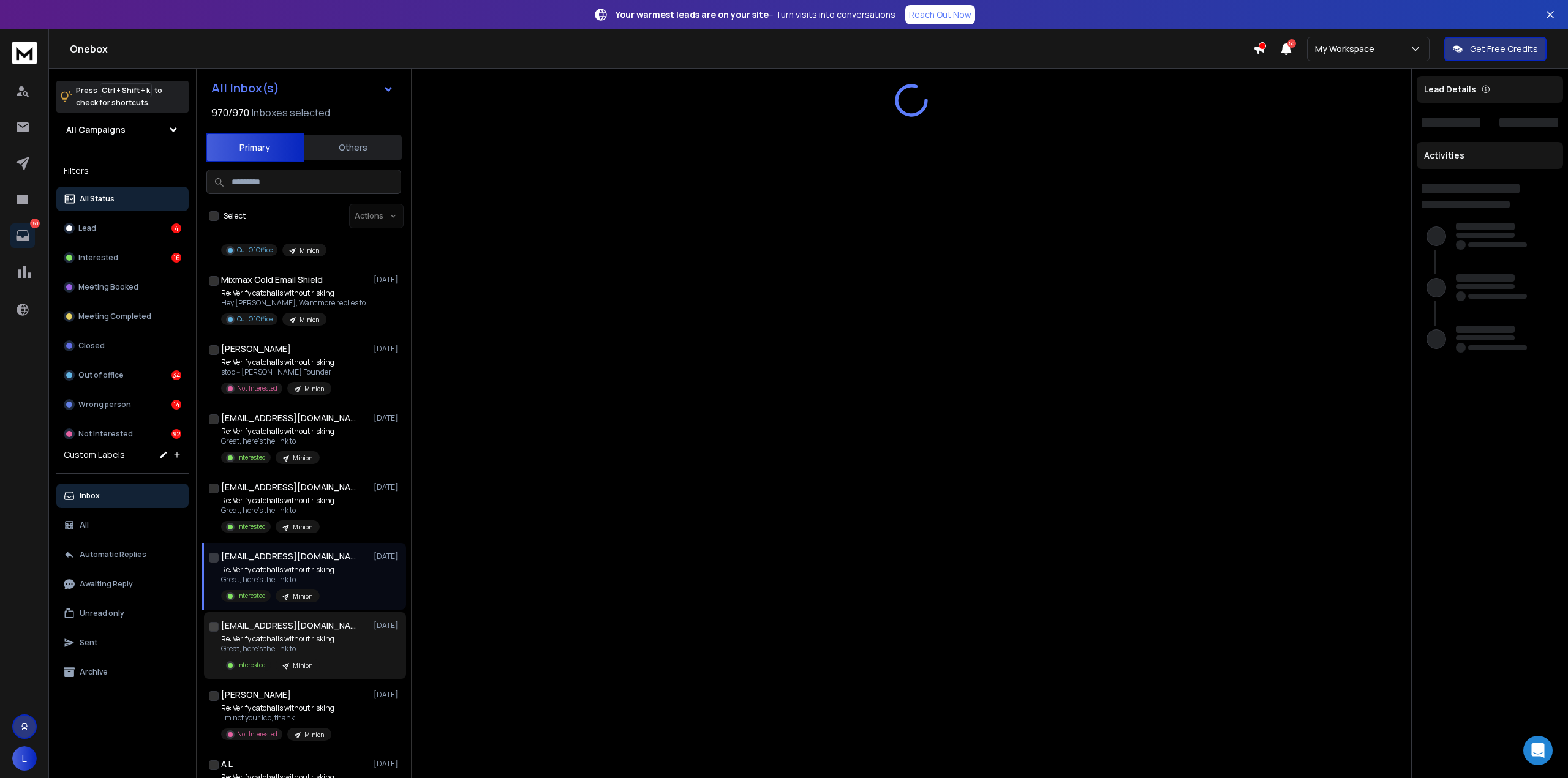
click at [360, 667] on div "Re: Verify catchalls without risking Great, here’s the link to Interested Minion" at bounding box center [311, 653] width 180 height 37
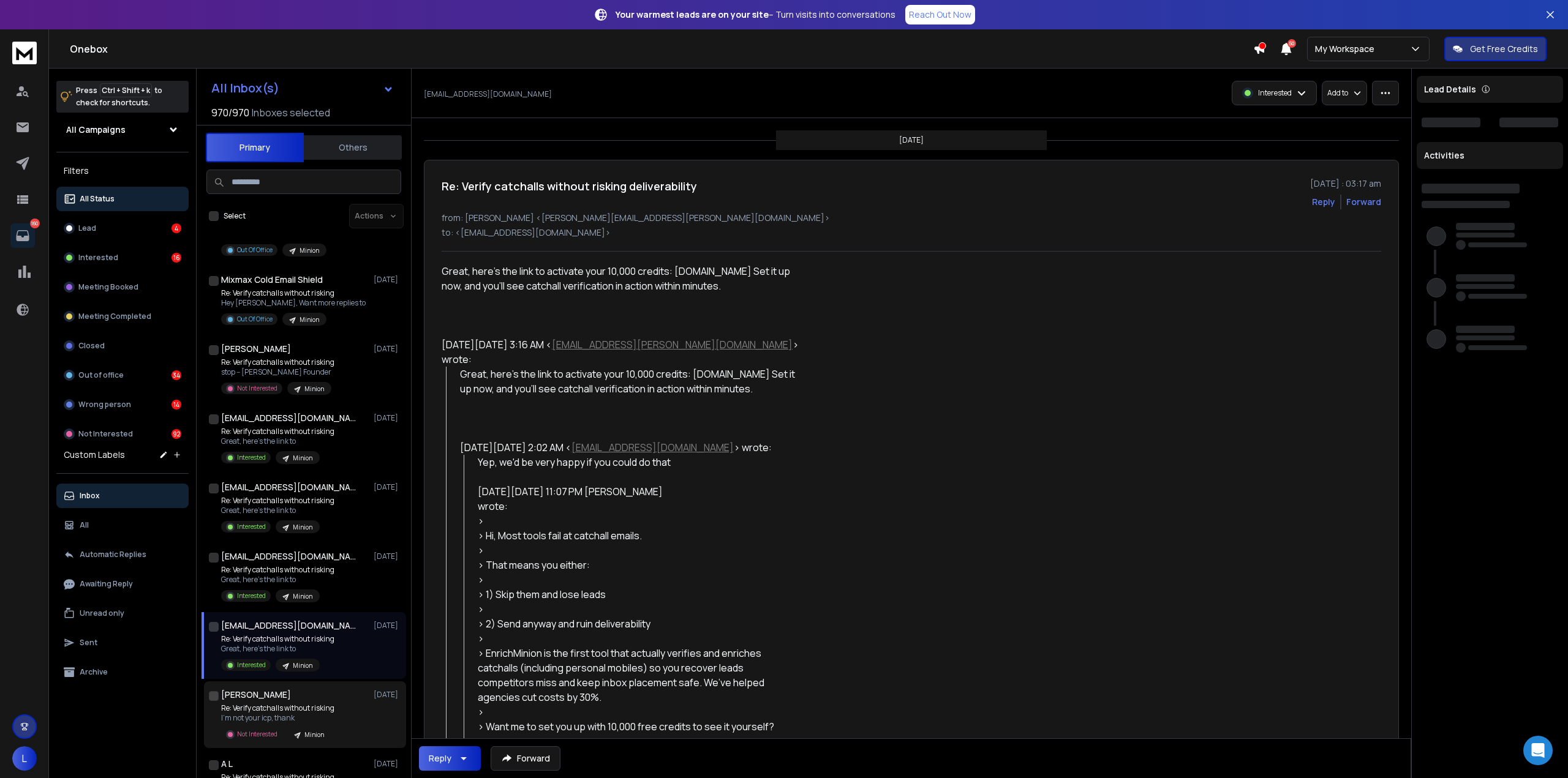
click at [350, 745] on div "[PERSON_NAME] [DATE] Re: Verify catchalls without risking I'm not your icp, tha…" at bounding box center [305, 715] width 202 height 66
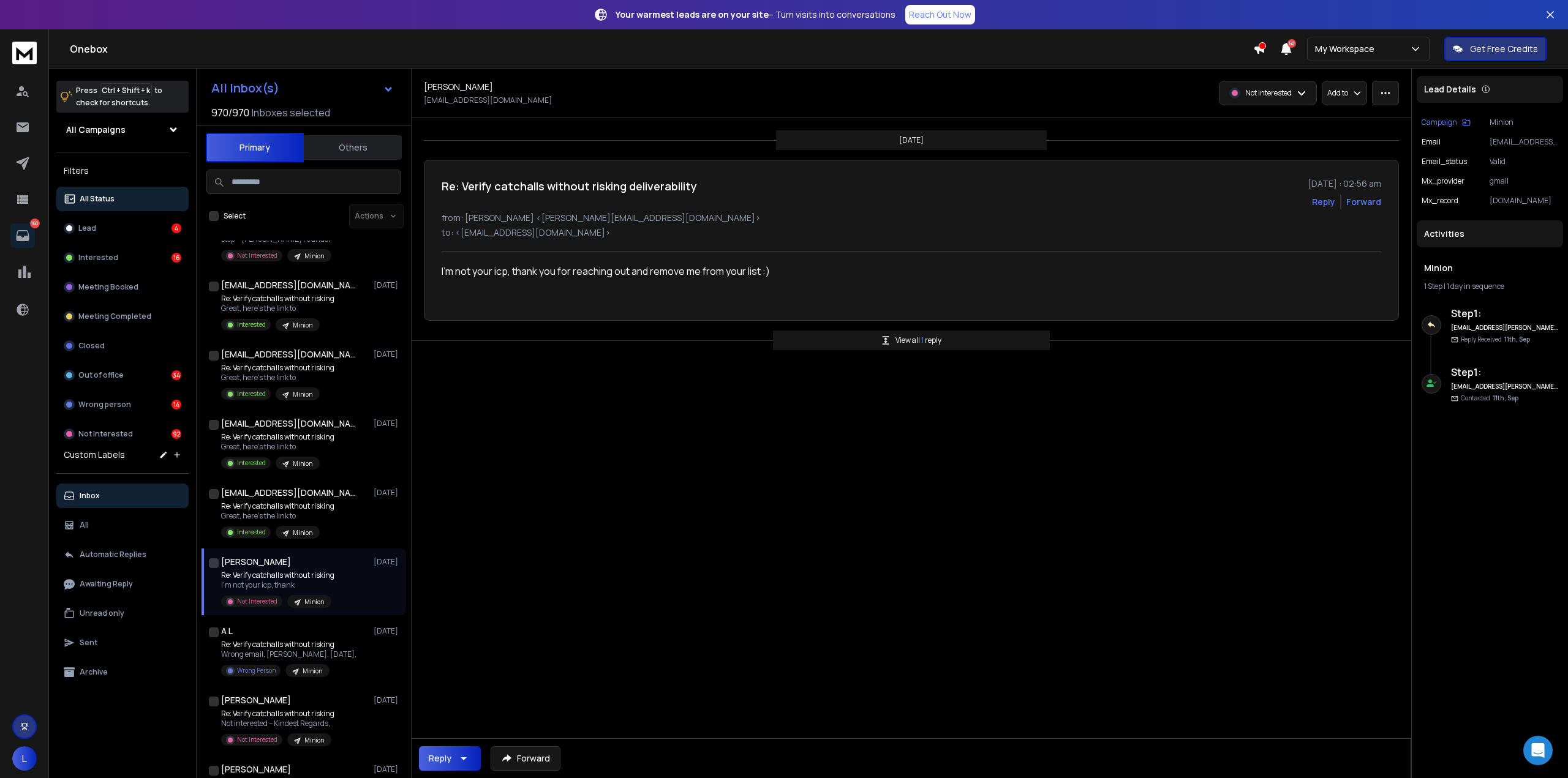
scroll to position [2204, 0]
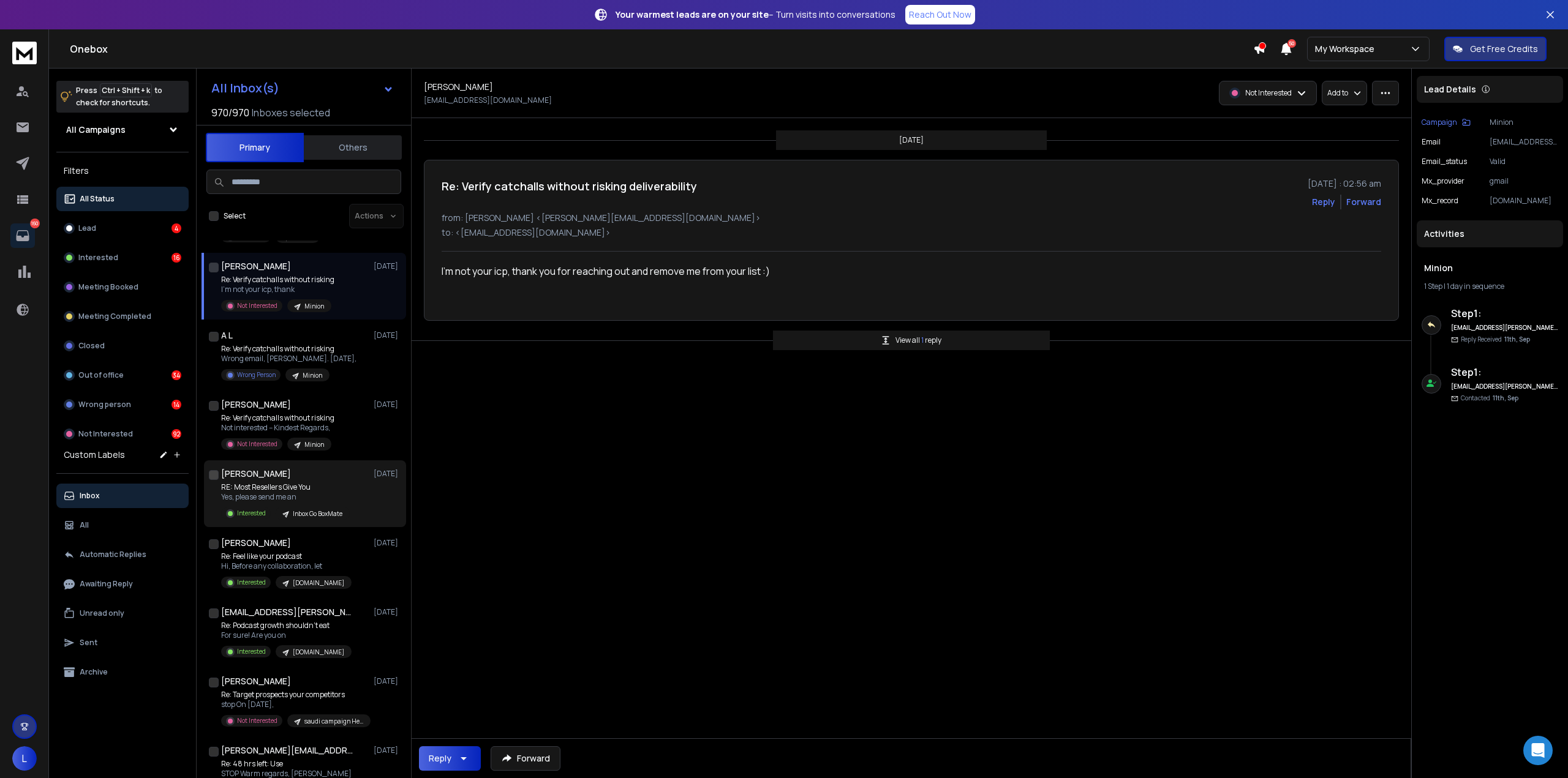
click at [319, 514] on p "Inbox Go BoxMate" at bounding box center [317, 513] width 49 height 9
